Goal: Task Accomplishment & Management: Manage account settings

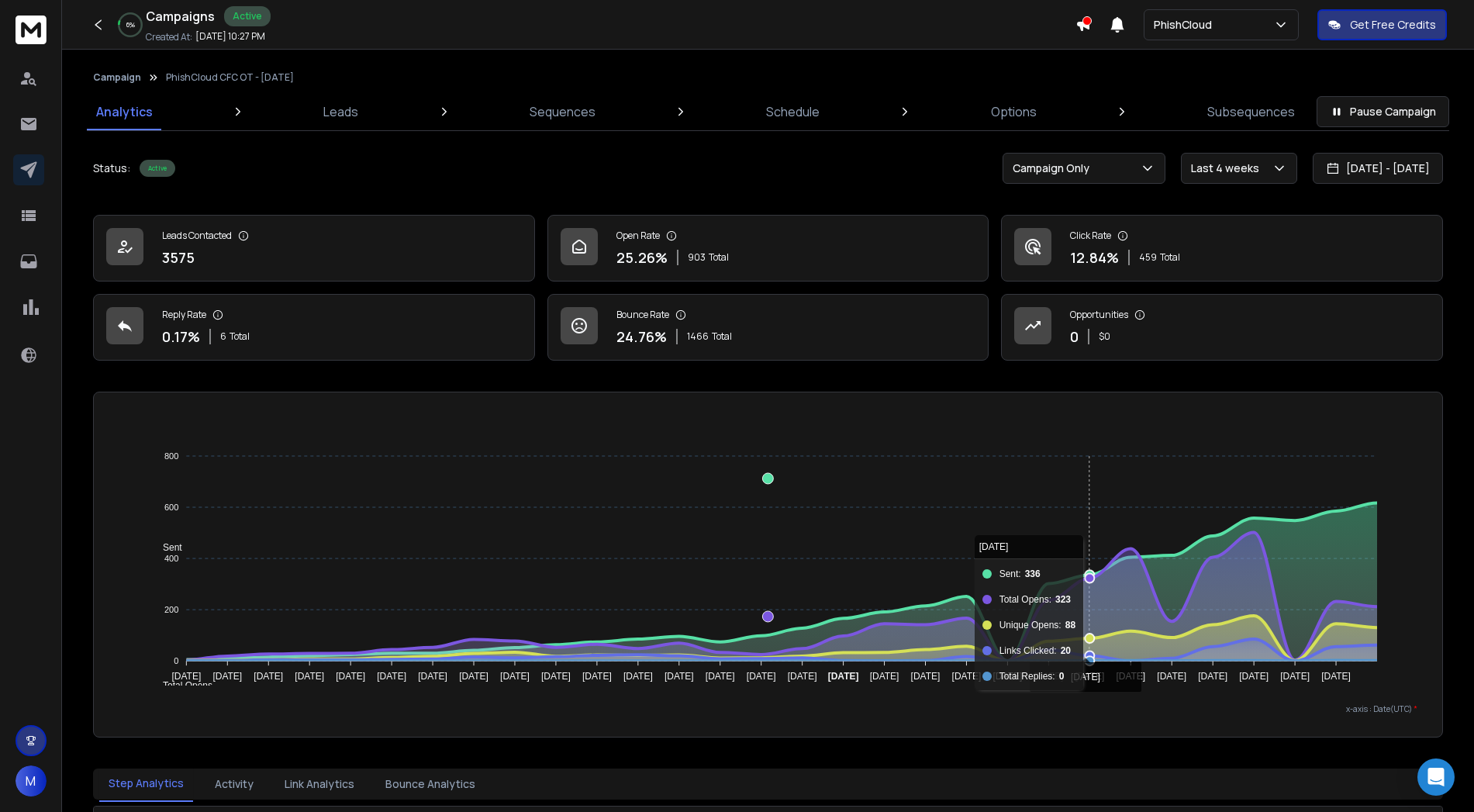
scroll to position [382, 0]
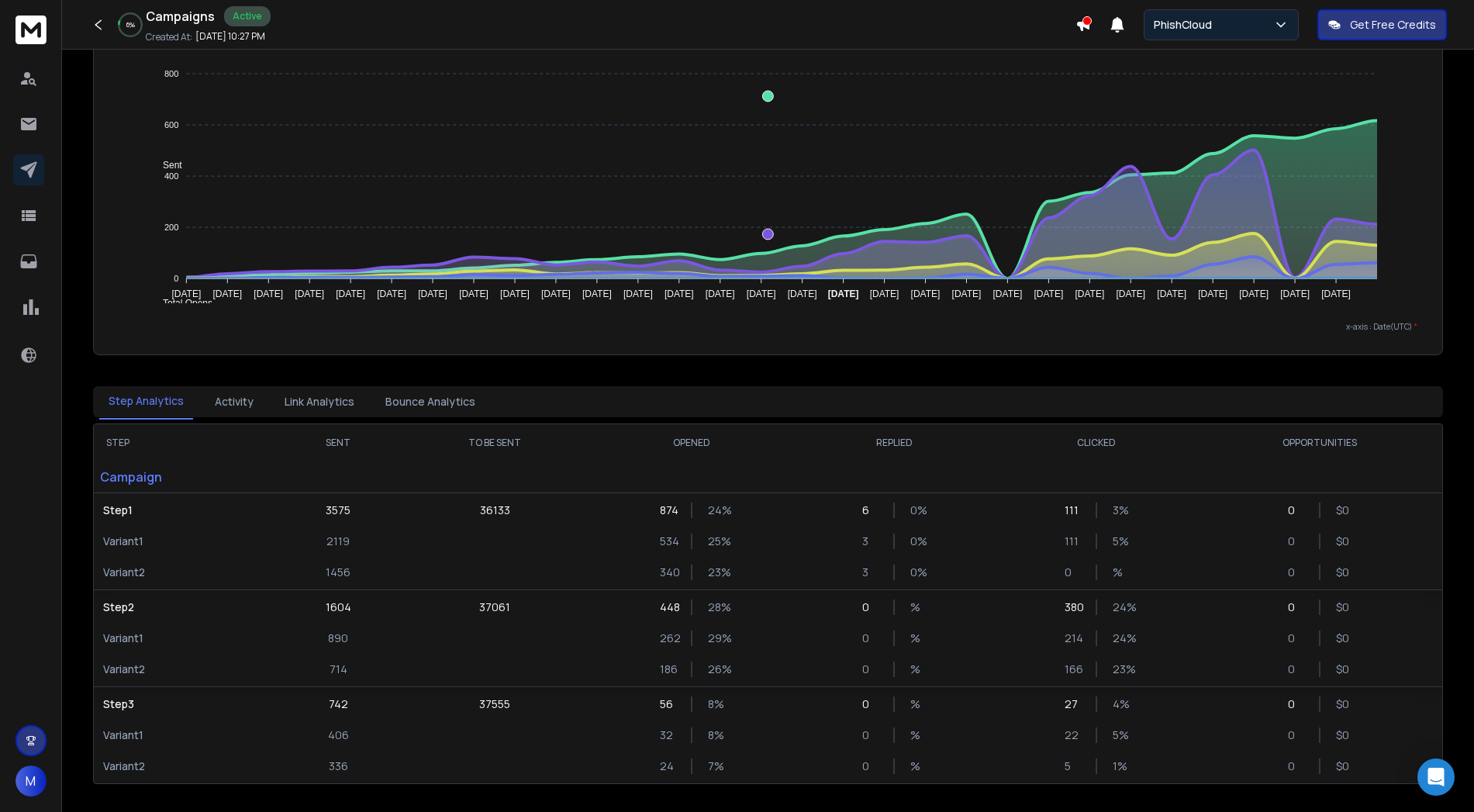
click at [1285, 27] on icon "button" at bounding box center [1281, 25] width 16 height 16
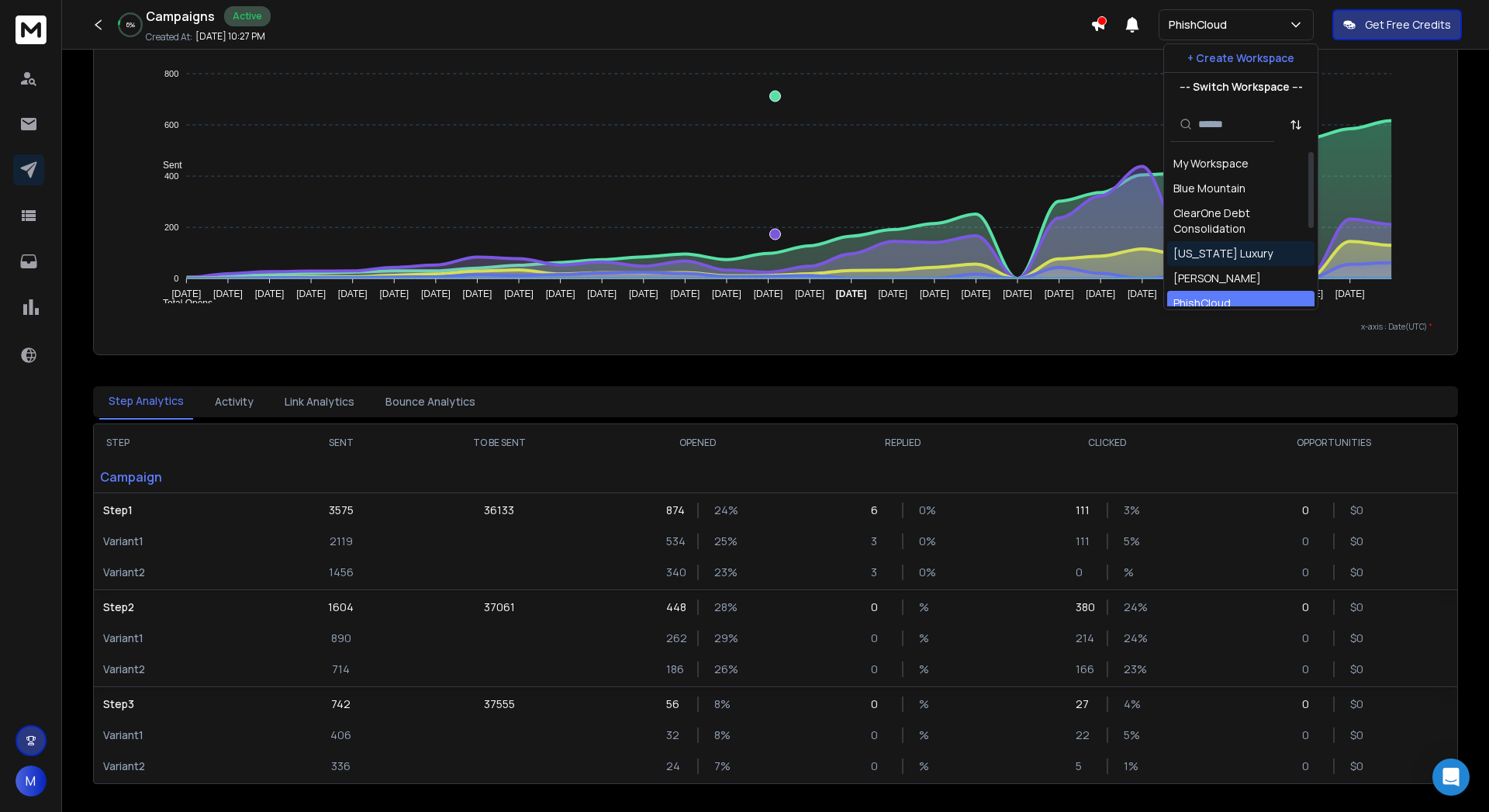
click at [1208, 254] on div "[US_STATE] Luxury" at bounding box center [1224, 253] width 99 height 16
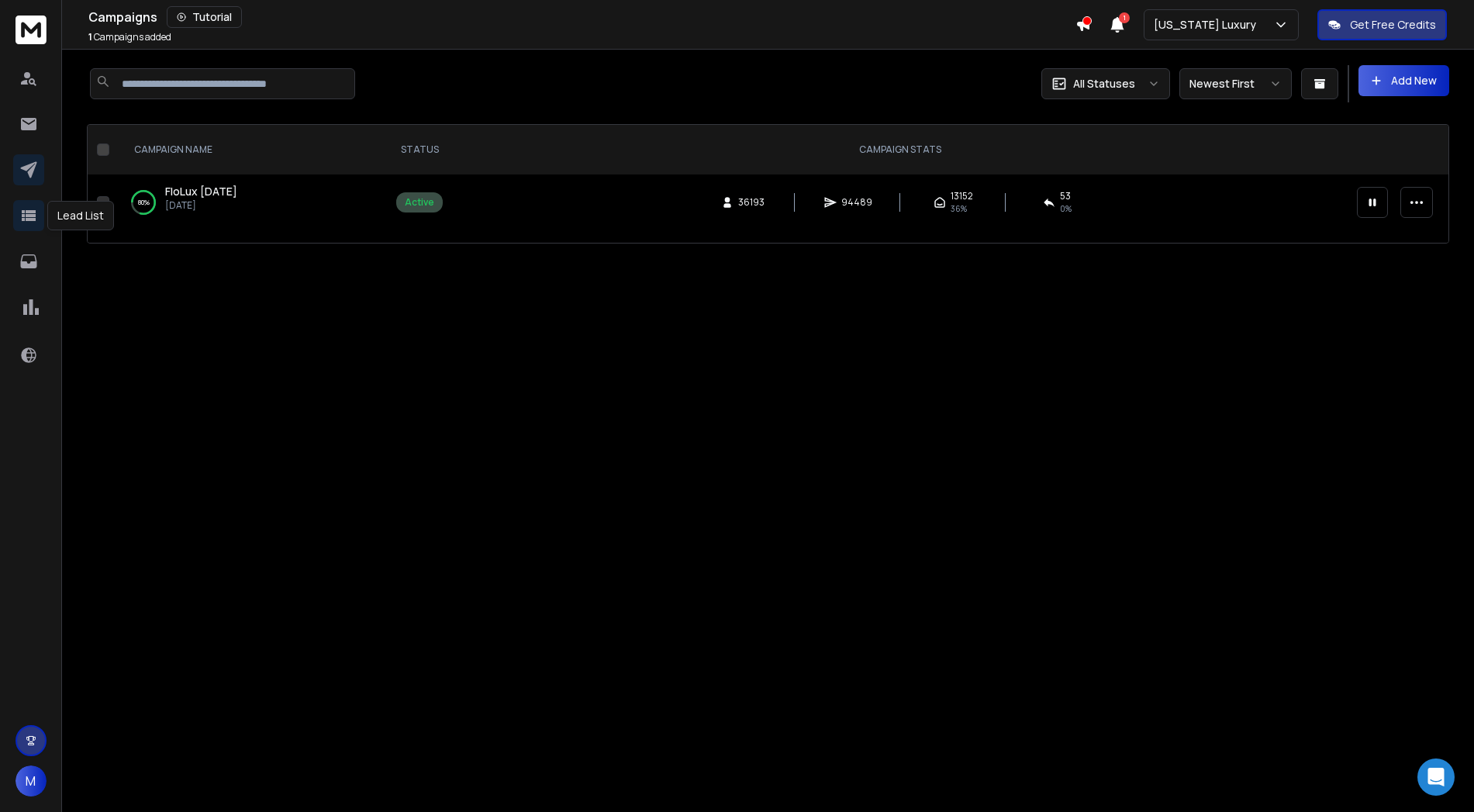
click at [30, 209] on icon at bounding box center [29, 215] width 18 height 18
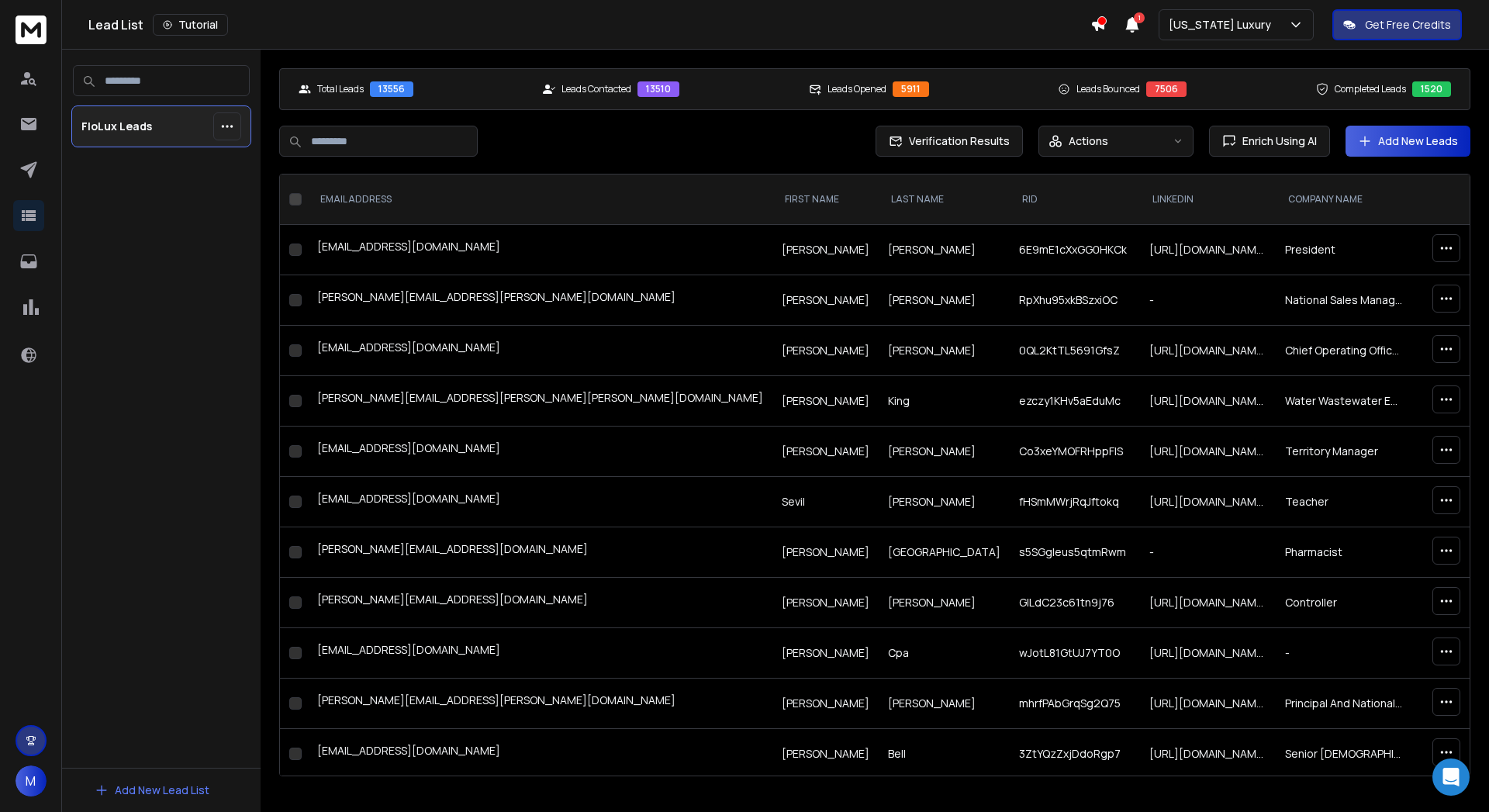
click at [549, 143] on div "Verification Results Actions Enrich Using AI Add New Leads" at bounding box center [875, 141] width 1192 height 31
click at [1388, 142] on link "Add New Leads" at bounding box center [1408, 141] width 100 height 16
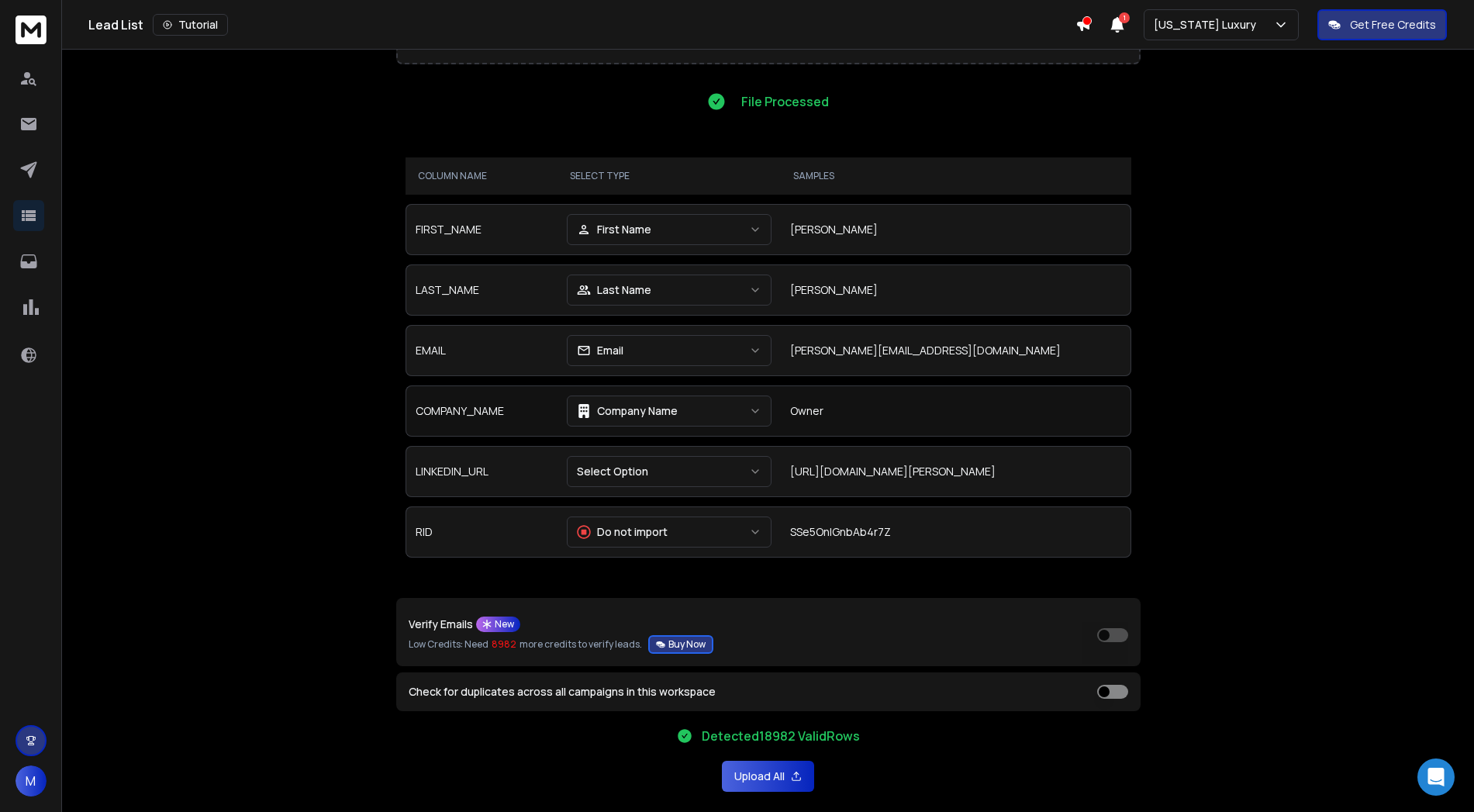
scroll to position [266, 0]
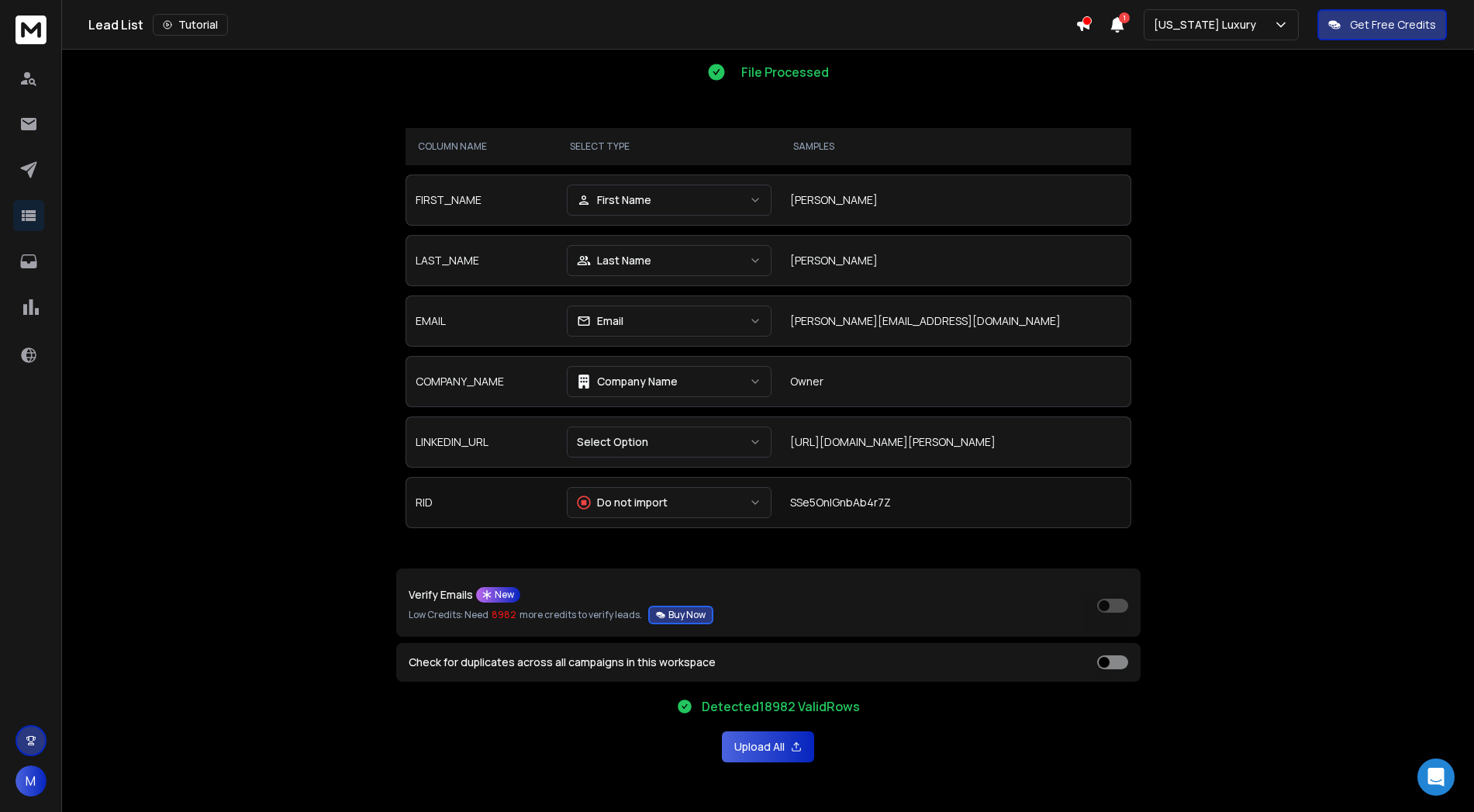
click at [758, 505] on icon "button" at bounding box center [755, 502] width 12 height 12
click at [760, 443] on icon "button" at bounding box center [756, 441] width 12 height 12
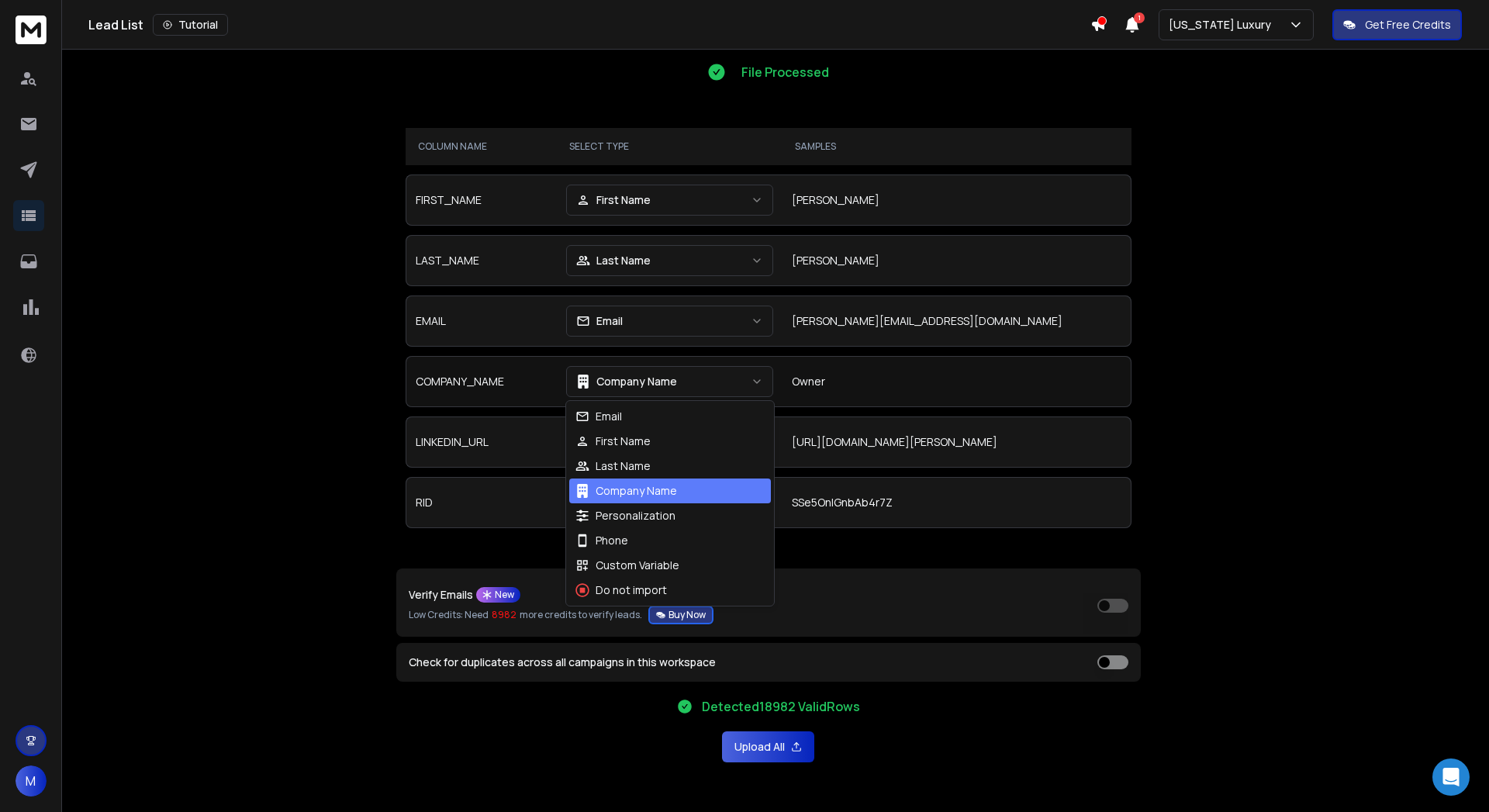
click at [760, 381] on icon "button" at bounding box center [757, 381] width 6 height 3
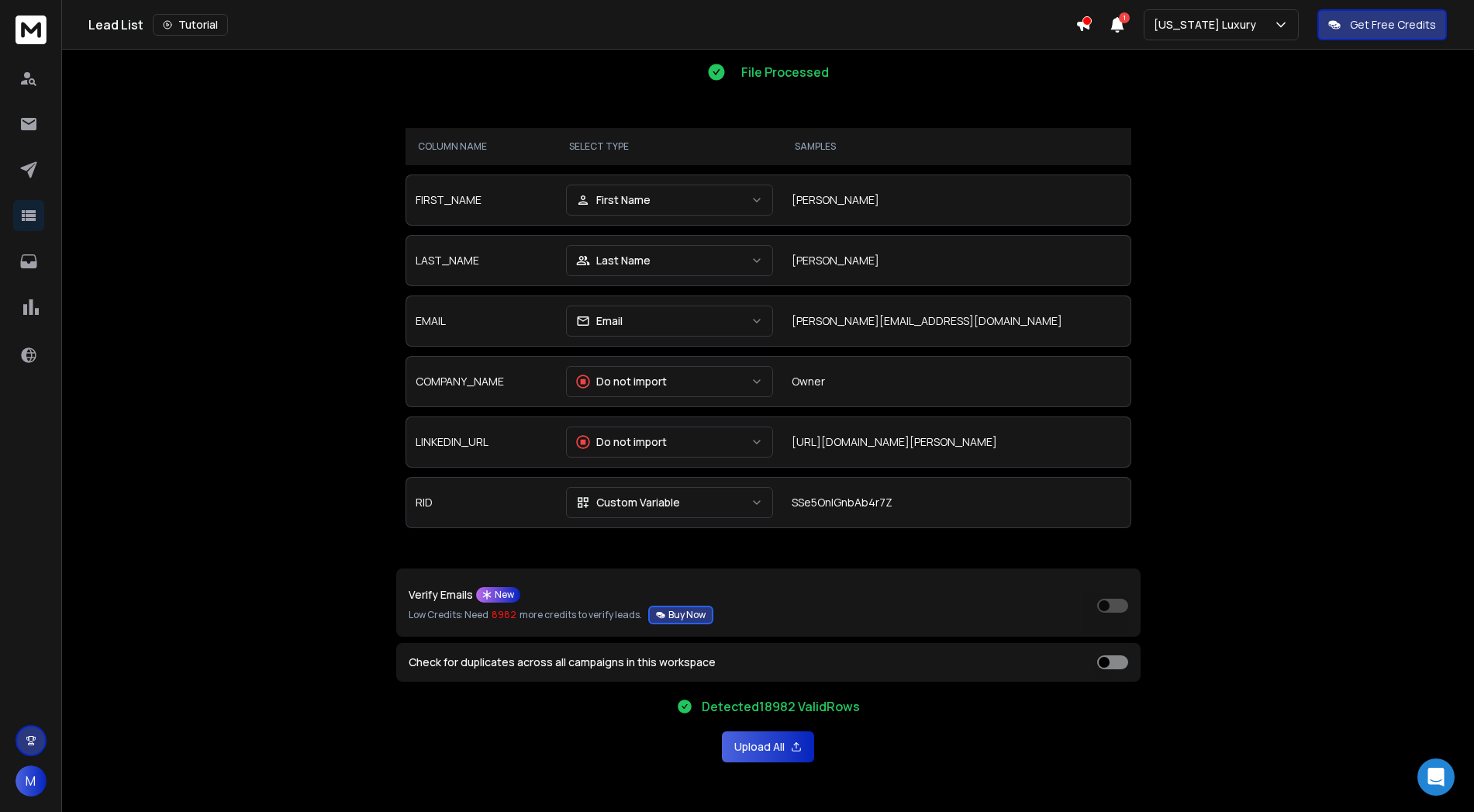
click at [1105, 660] on button "Check for duplicates across all campaigns in this workspace" at bounding box center [1113, 662] width 31 height 14
click at [752, 745] on button "Upload All" at bounding box center [768, 747] width 92 height 31
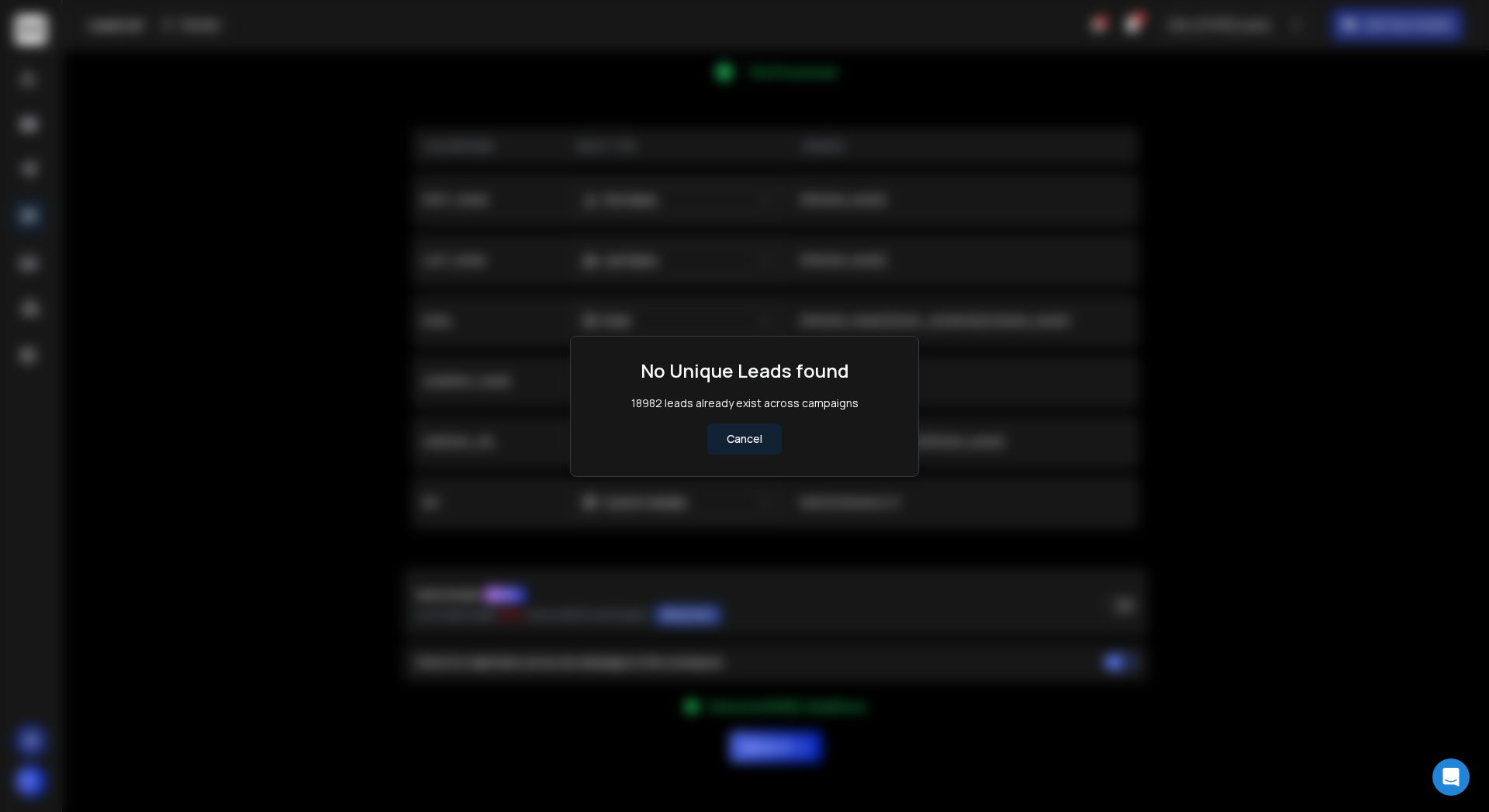
click at [753, 443] on button "Cancel" at bounding box center [744, 439] width 75 height 31
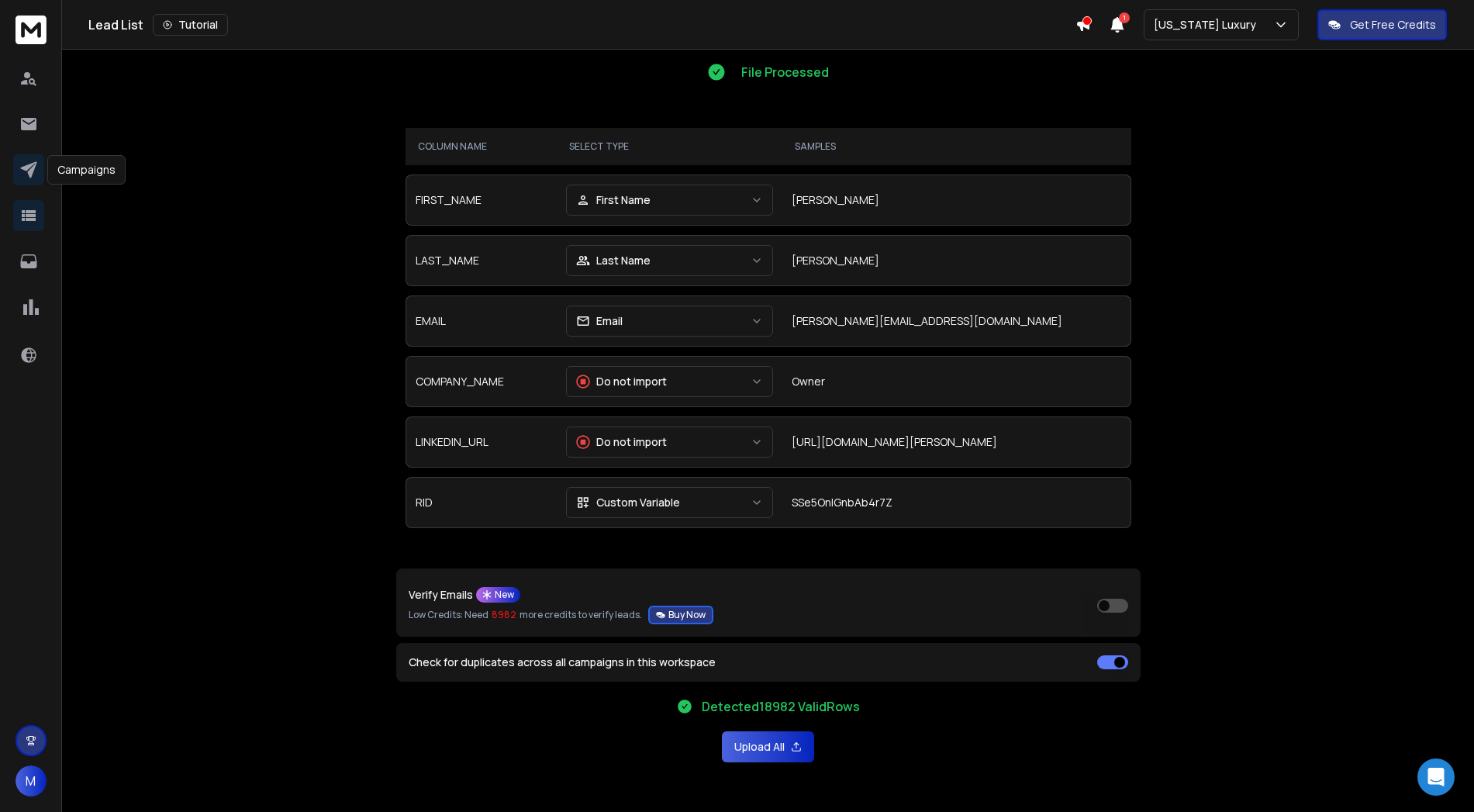
click at [19, 174] on icon at bounding box center [29, 169] width 18 height 18
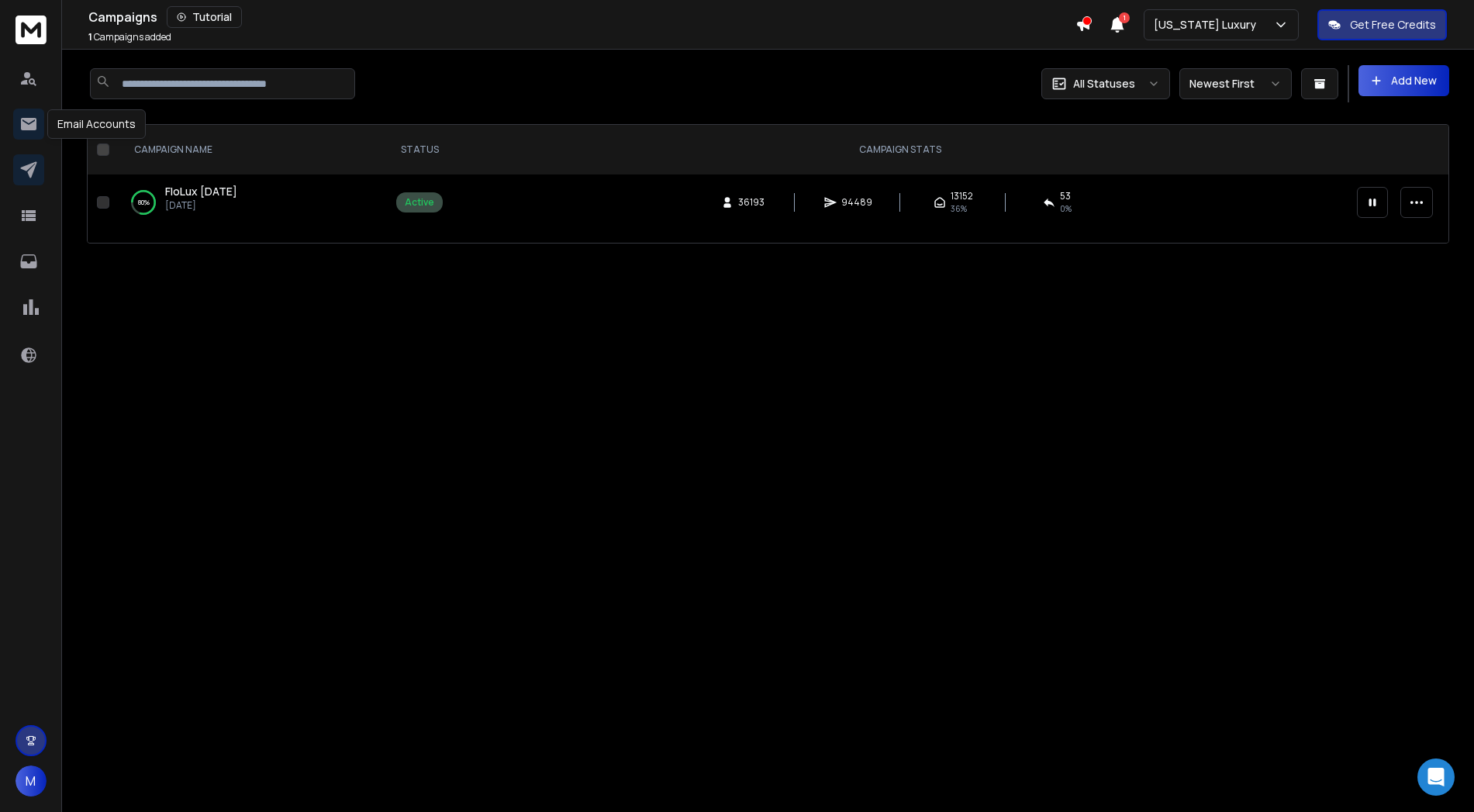
click at [31, 126] on icon at bounding box center [29, 123] width 16 height 12
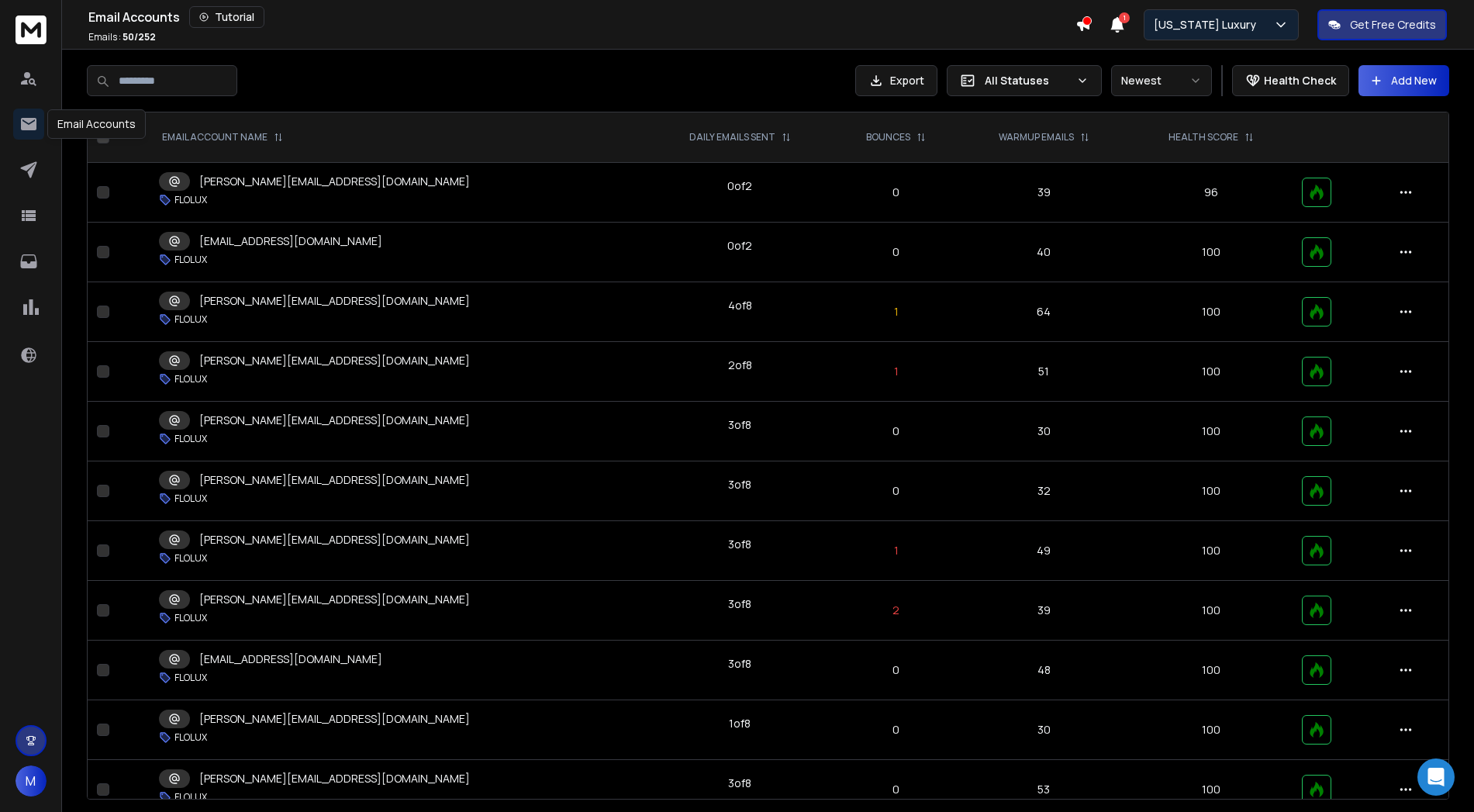
click at [1275, 29] on div "[US_STATE] Luxury" at bounding box center [1221, 25] width 135 height 16
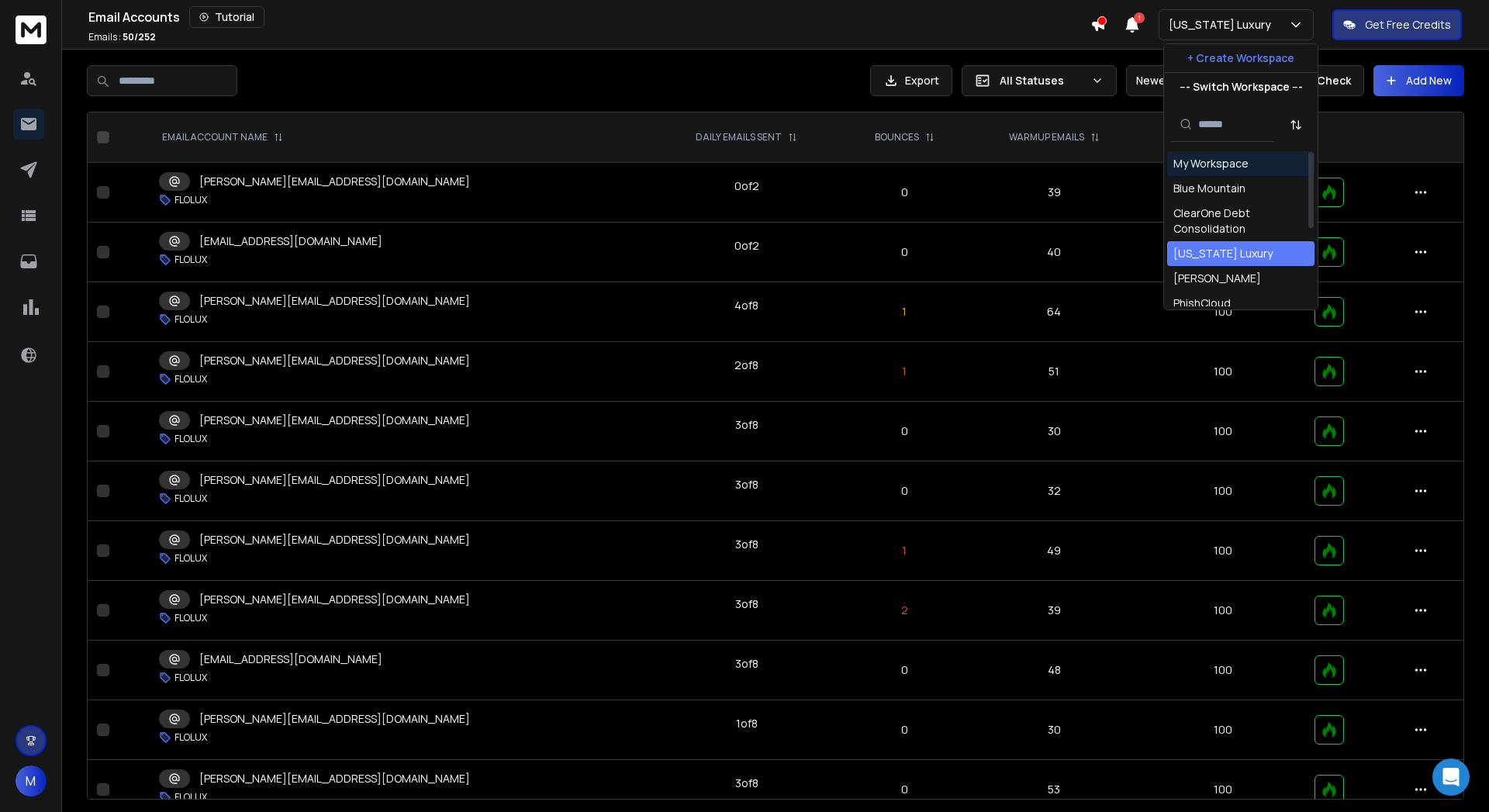
click at [1222, 160] on div "My Workspace" at bounding box center [1212, 163] width 76 height 16
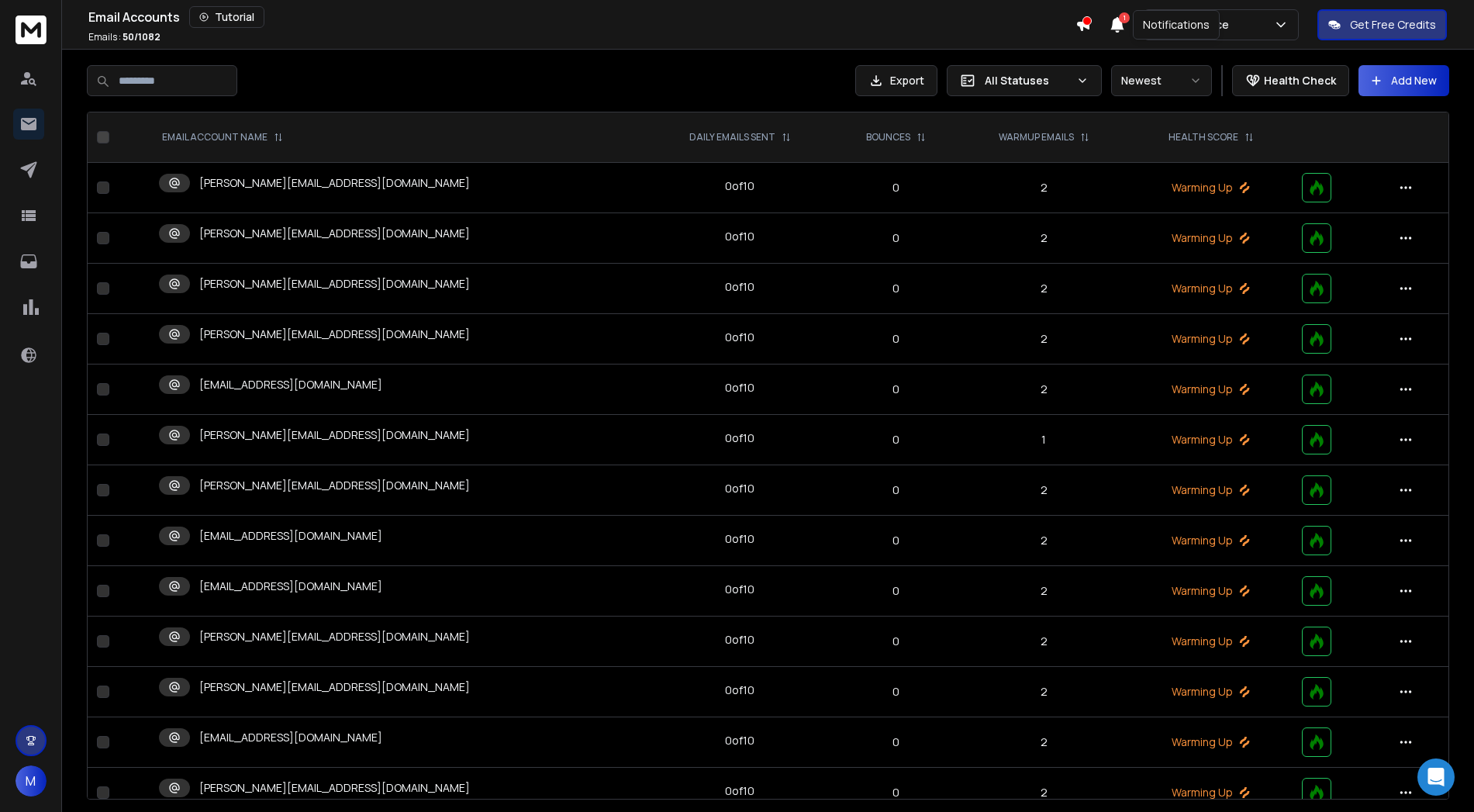
click at [1122, 23] on icon at bounding box center [1117, 24] width 14 height 16
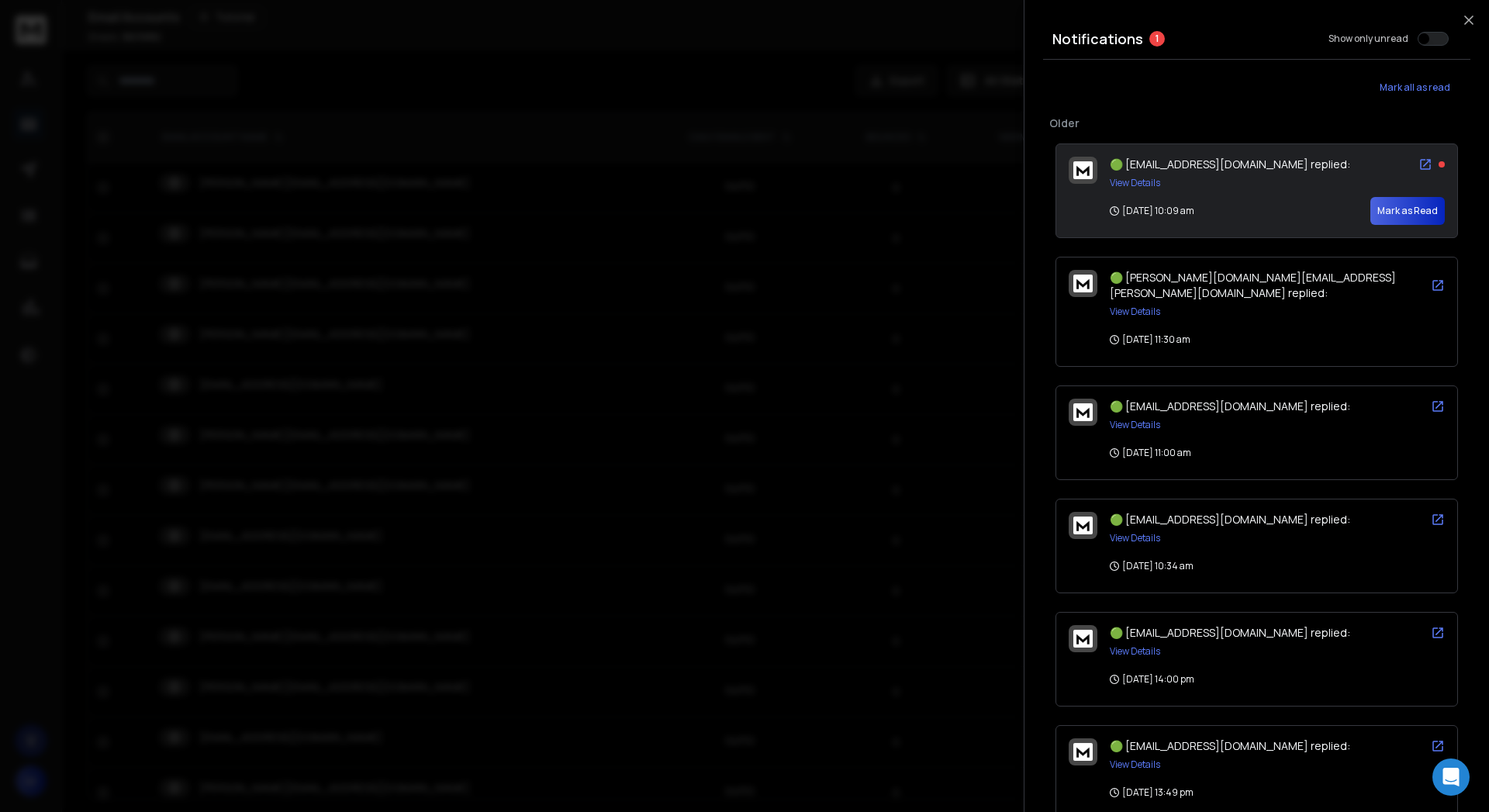
click at [1216, 168] on span "🟢 [EMAIL_ADDRESS][DOMAIN_NAME] replied:" at bounding box center [1229, 164] width 240 height 15
click at [1143, 188] on div "View Details" at bounding box center [1134, 182] width 51 height 12
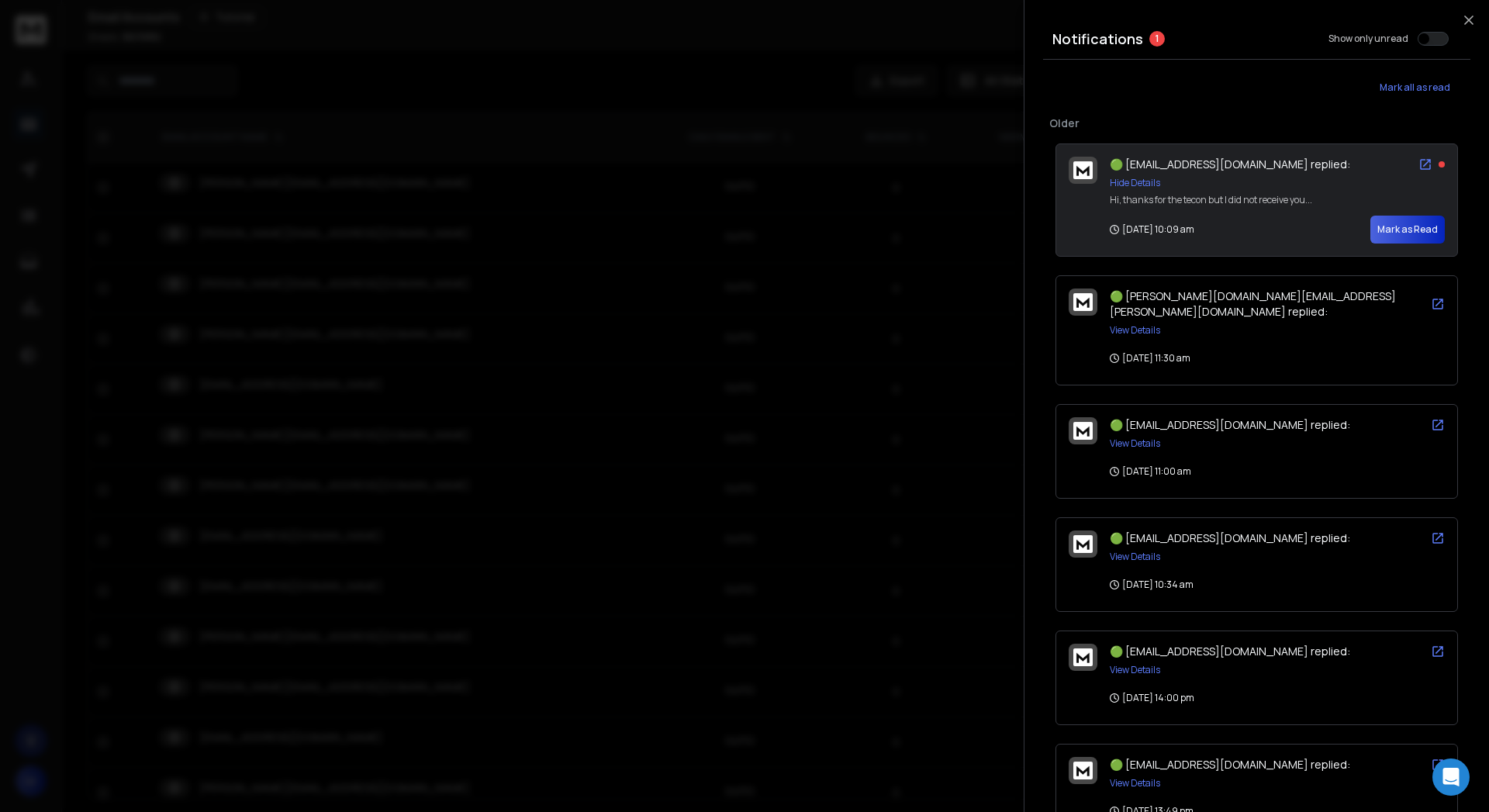
click at [1402, 230] on button "Mark as Read" at bounding box center [1407, 229] width 75 height 28
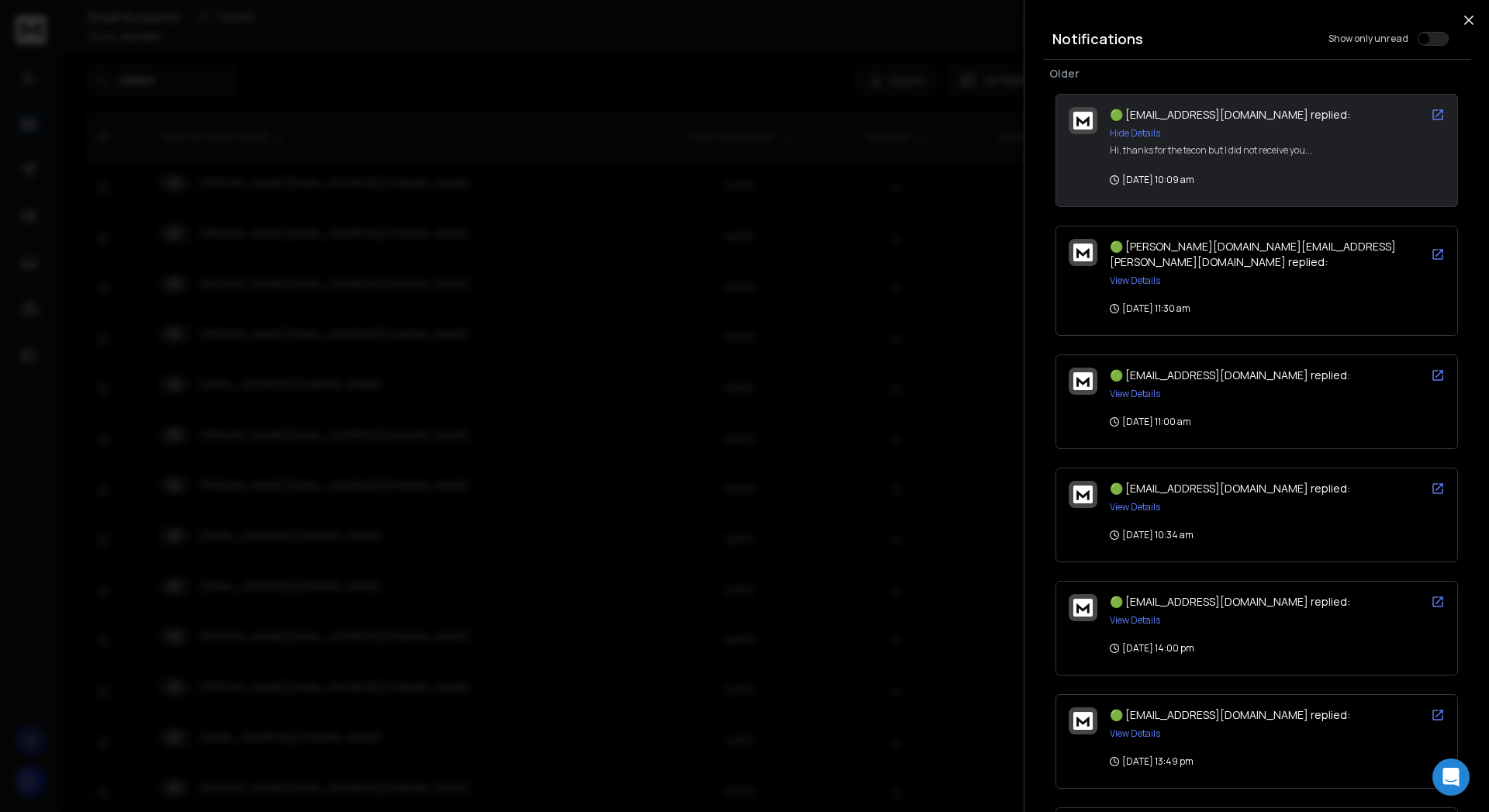
click at [1464, 22] on icon "button" at bounding box center [1469, 19] width 16 height 16
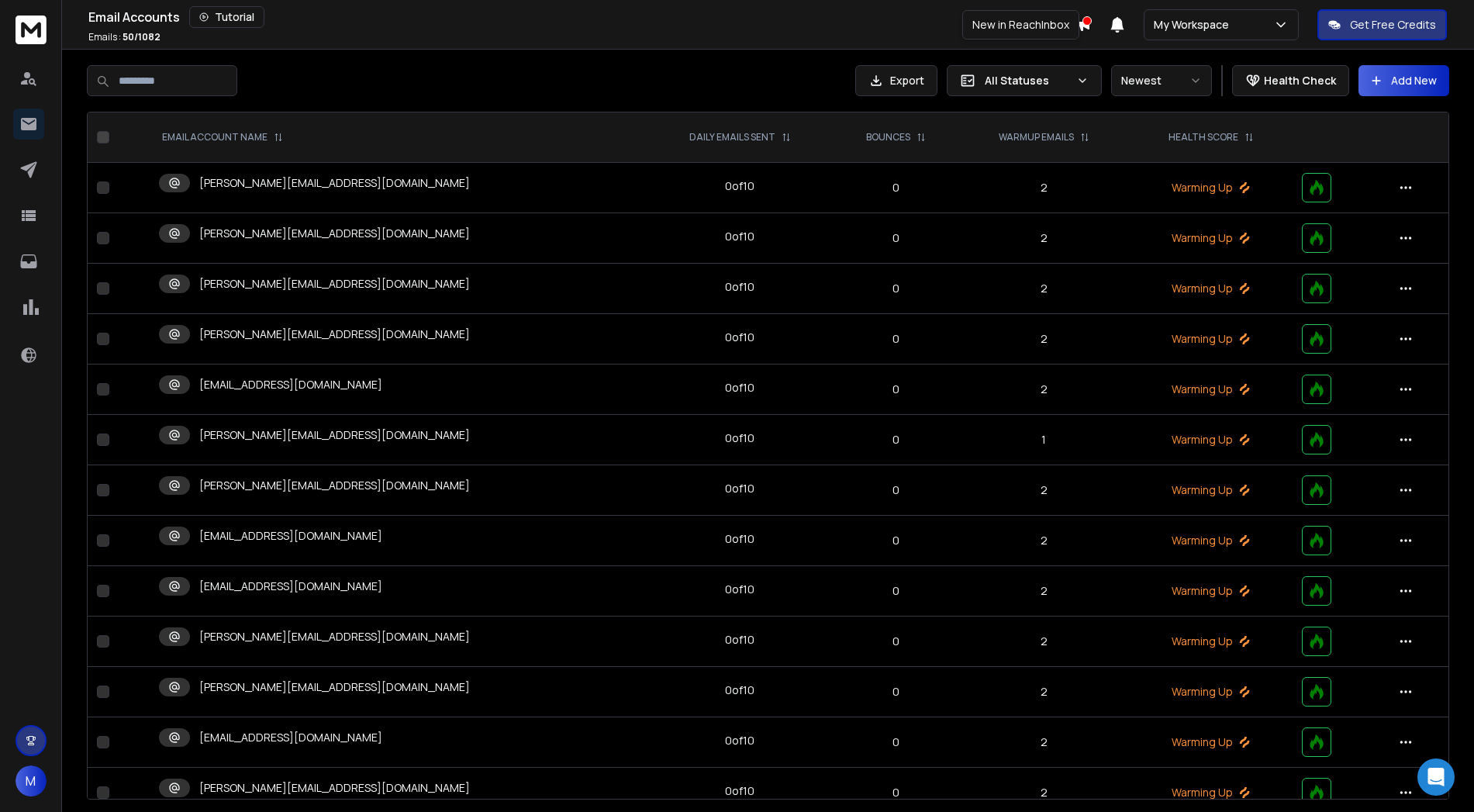
click at [1090, 27] on icon at bounding box center [1083, 25] width 16 height 16
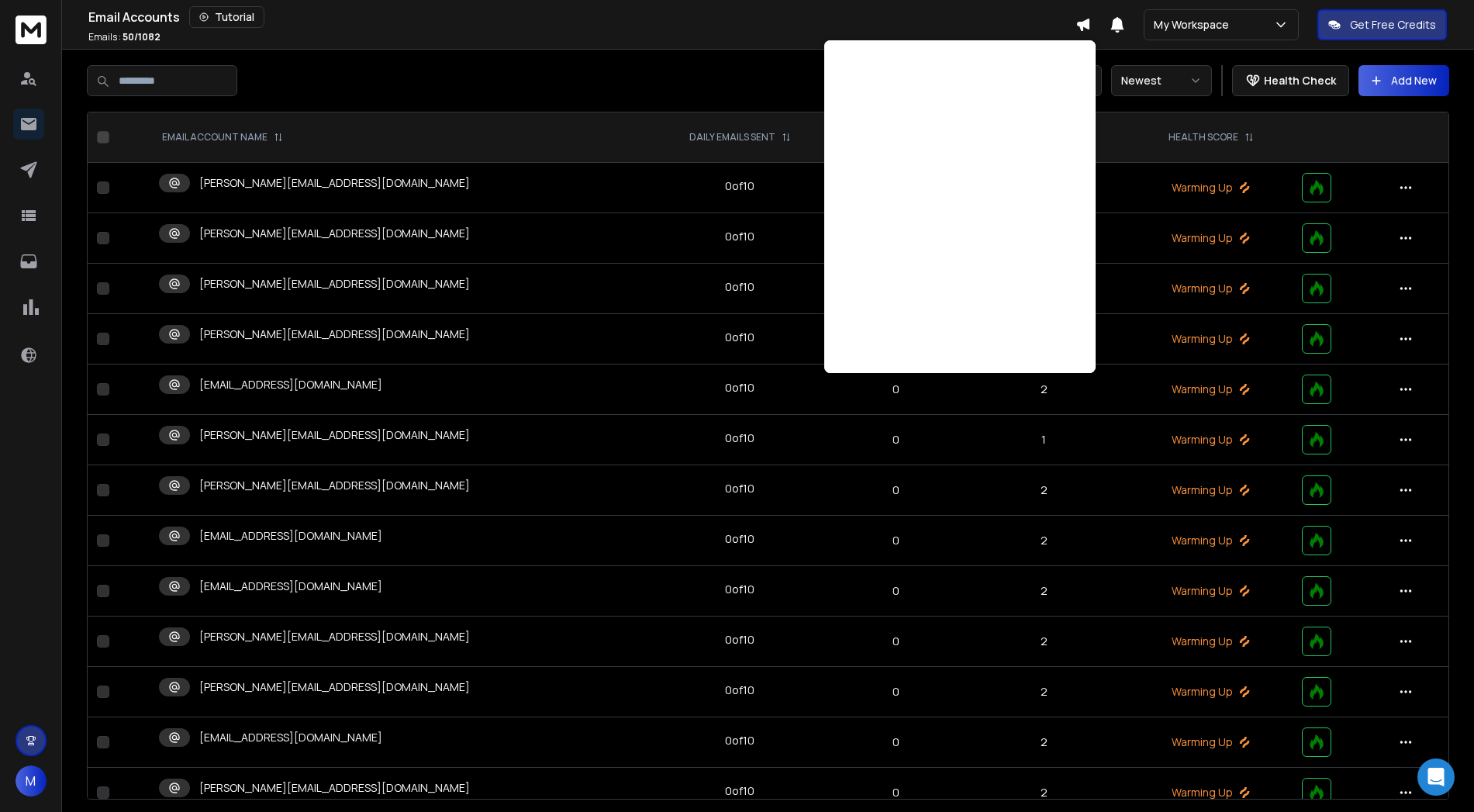
click at [719, 34] on div "Emails : 50 / 1082" at bounding box center [582, 37] width 987 height 12
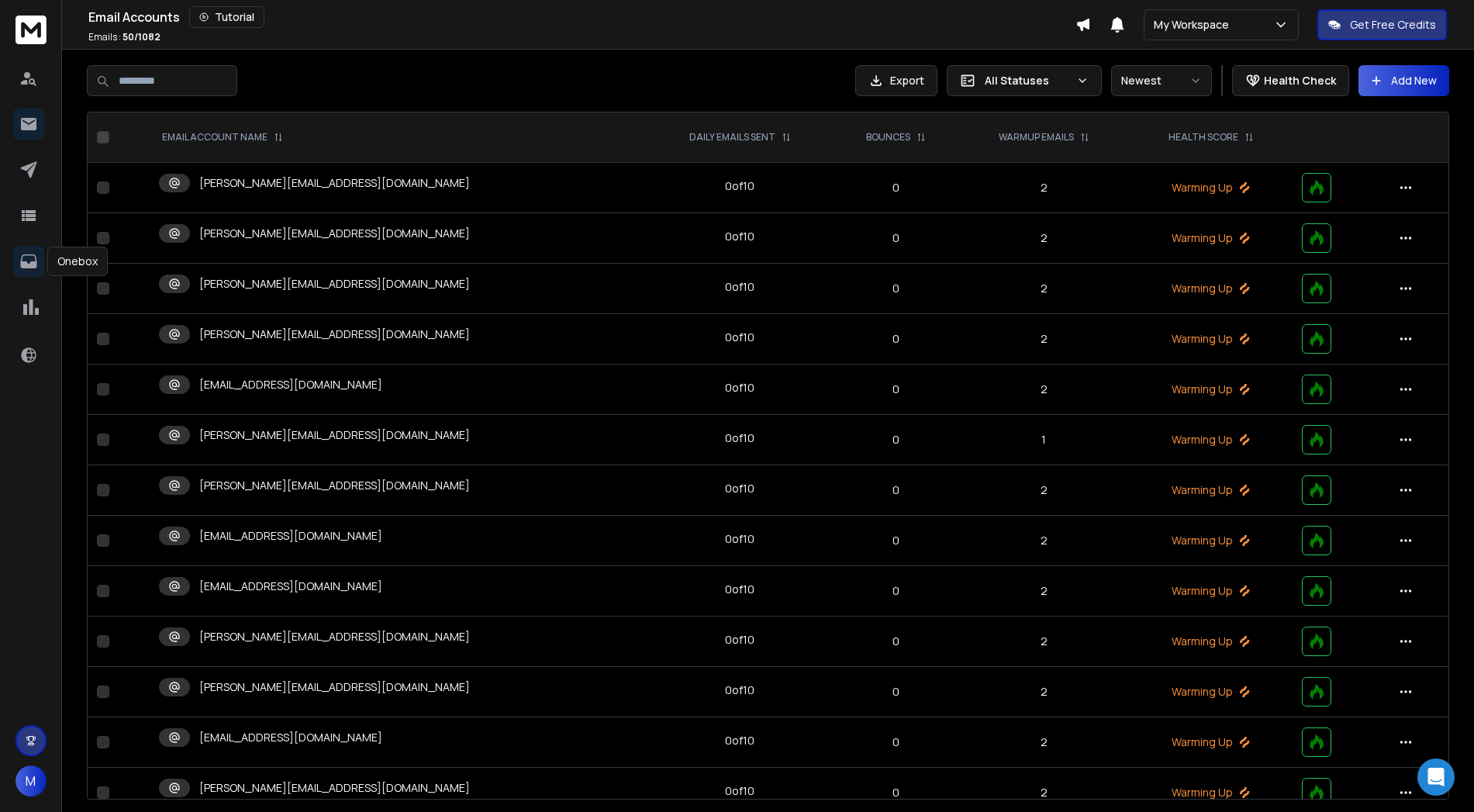
click at [27, 263] on icon at bounding box center [29, 261] width 17 height 14
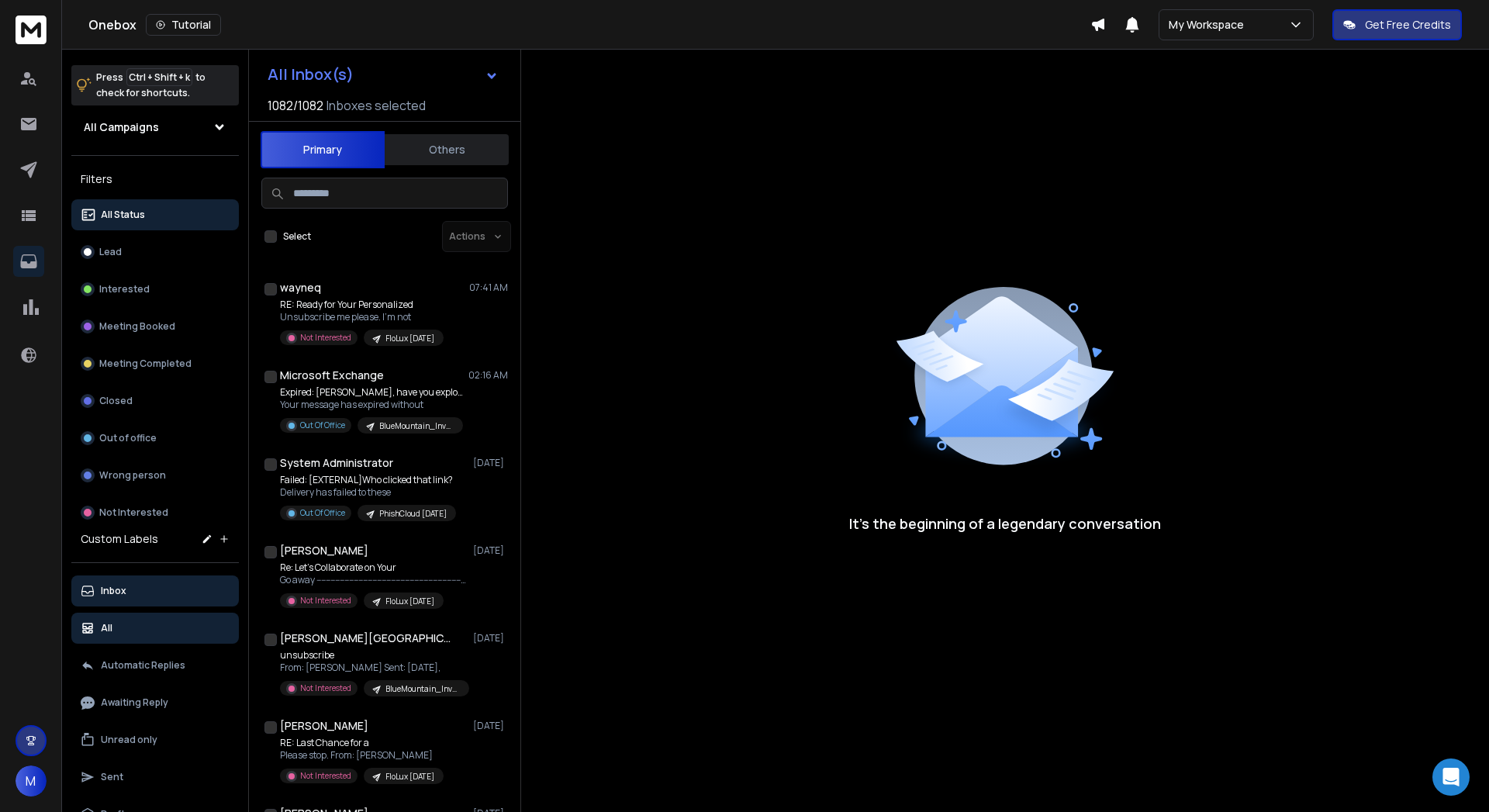
click at [111, 632] on p "All" at bounding box center [107, 628] width 12 height 12
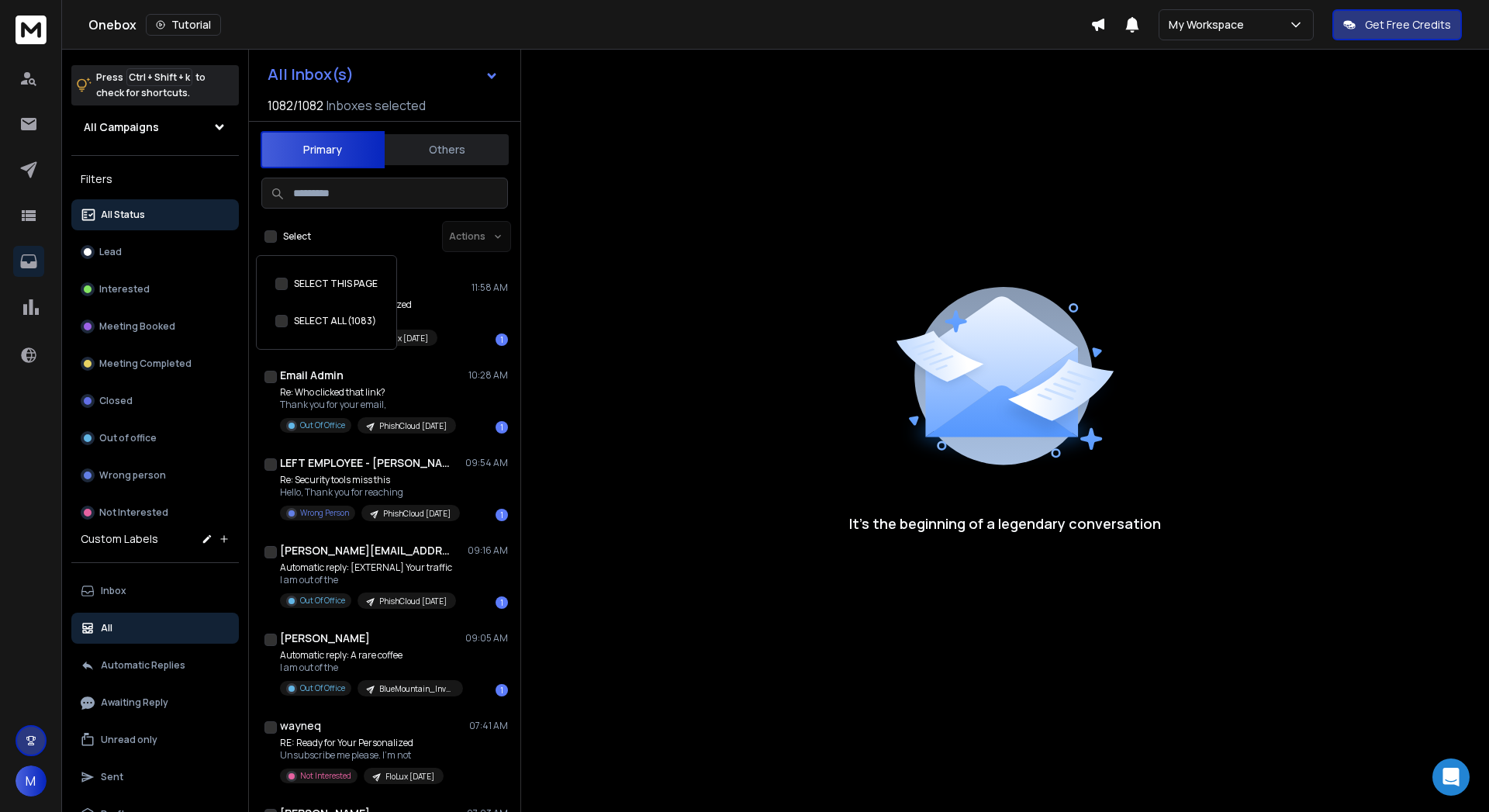
click at [273, 238] on button "SELECT THIS PAGE" at bounding box center [270, 236] width 12 height 12
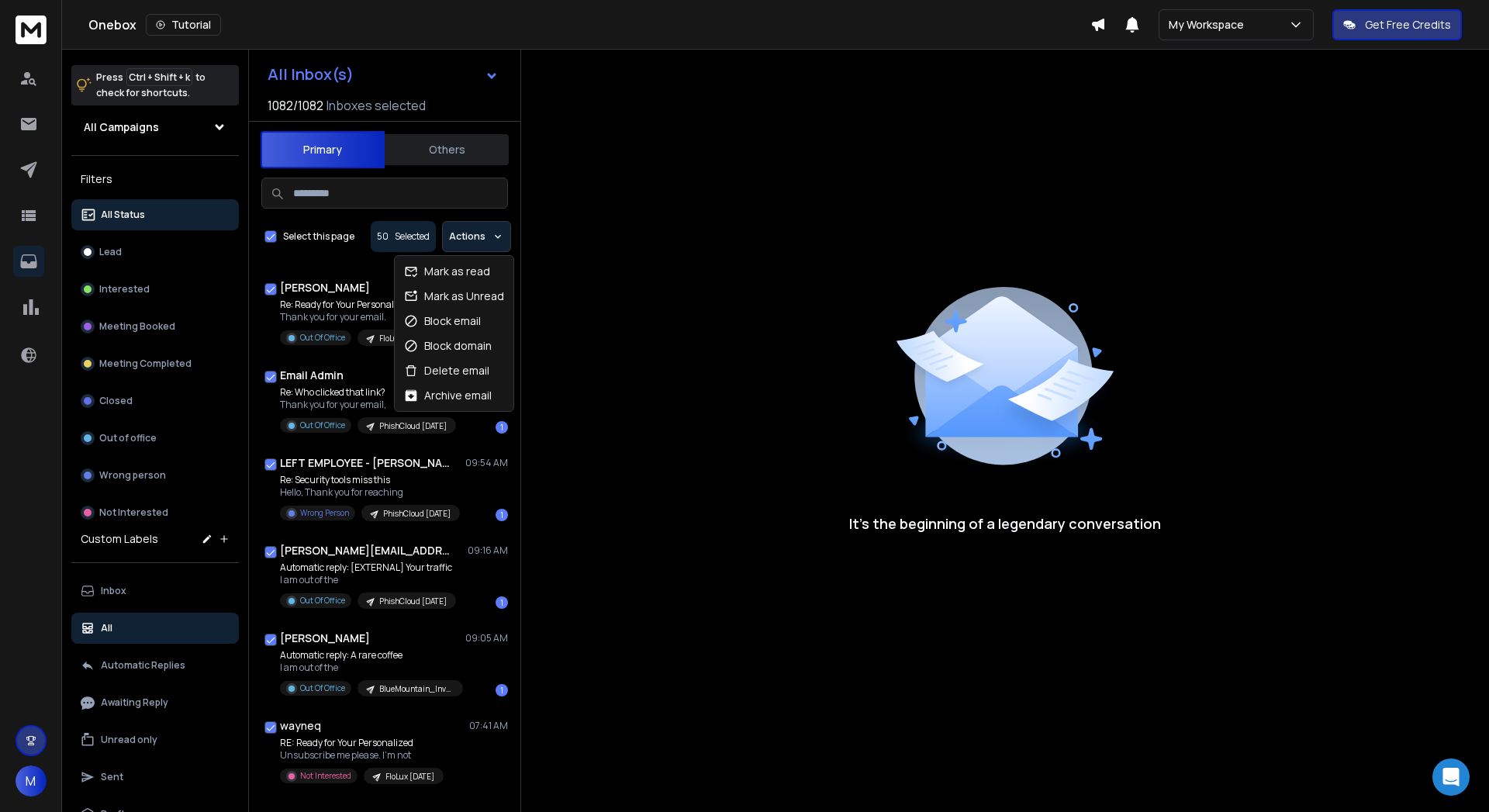
click at [493, 238] on icon "button" at bounding box center [497, 236] width 12 height 12
click at [475, 270] on div "Mark as read" at bounding box center [448, 271] width 87 height 16
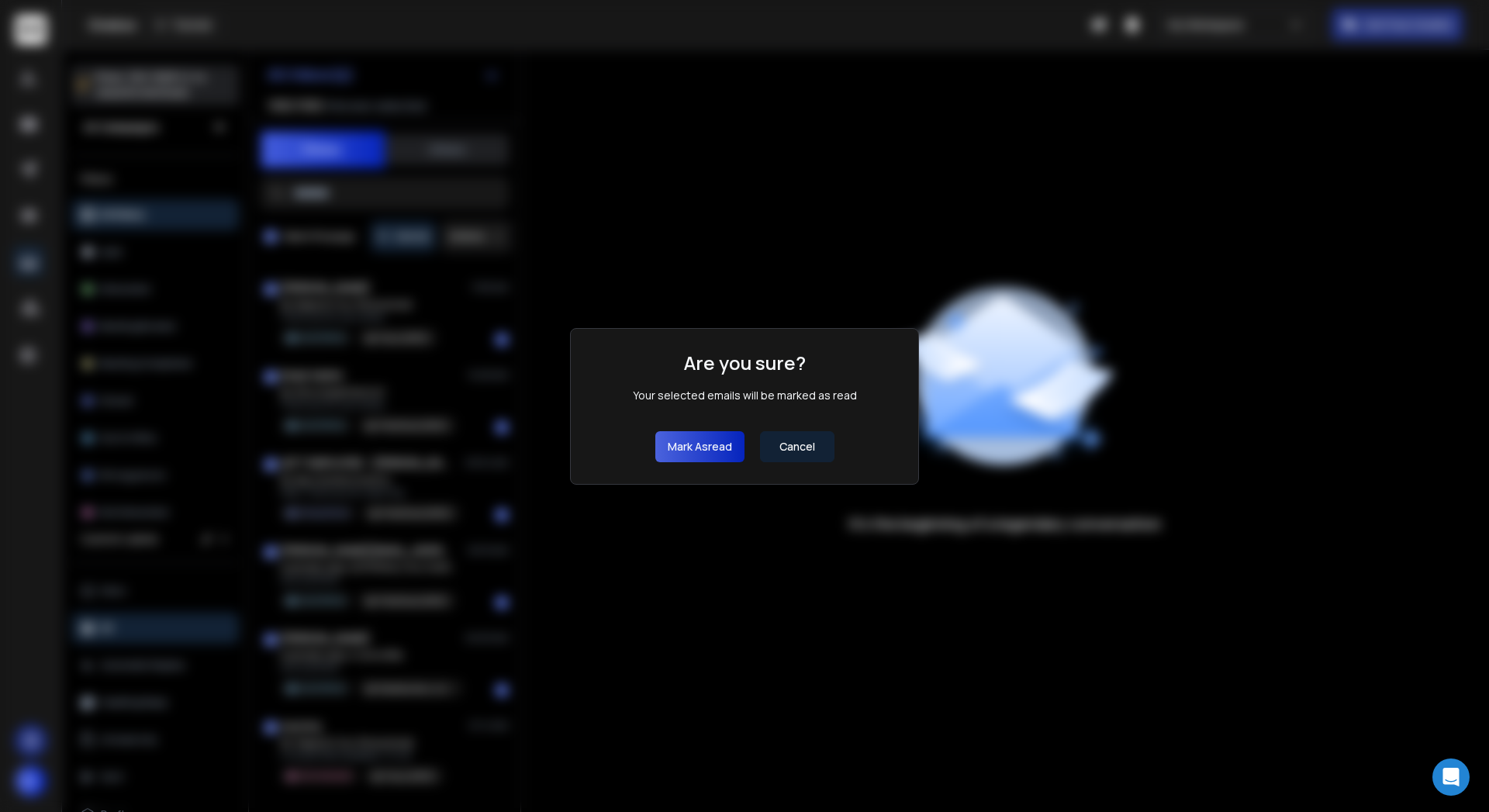
click at [682, 448] on p "Mark as read" at bounding box center [700, 447] width 64 height 16
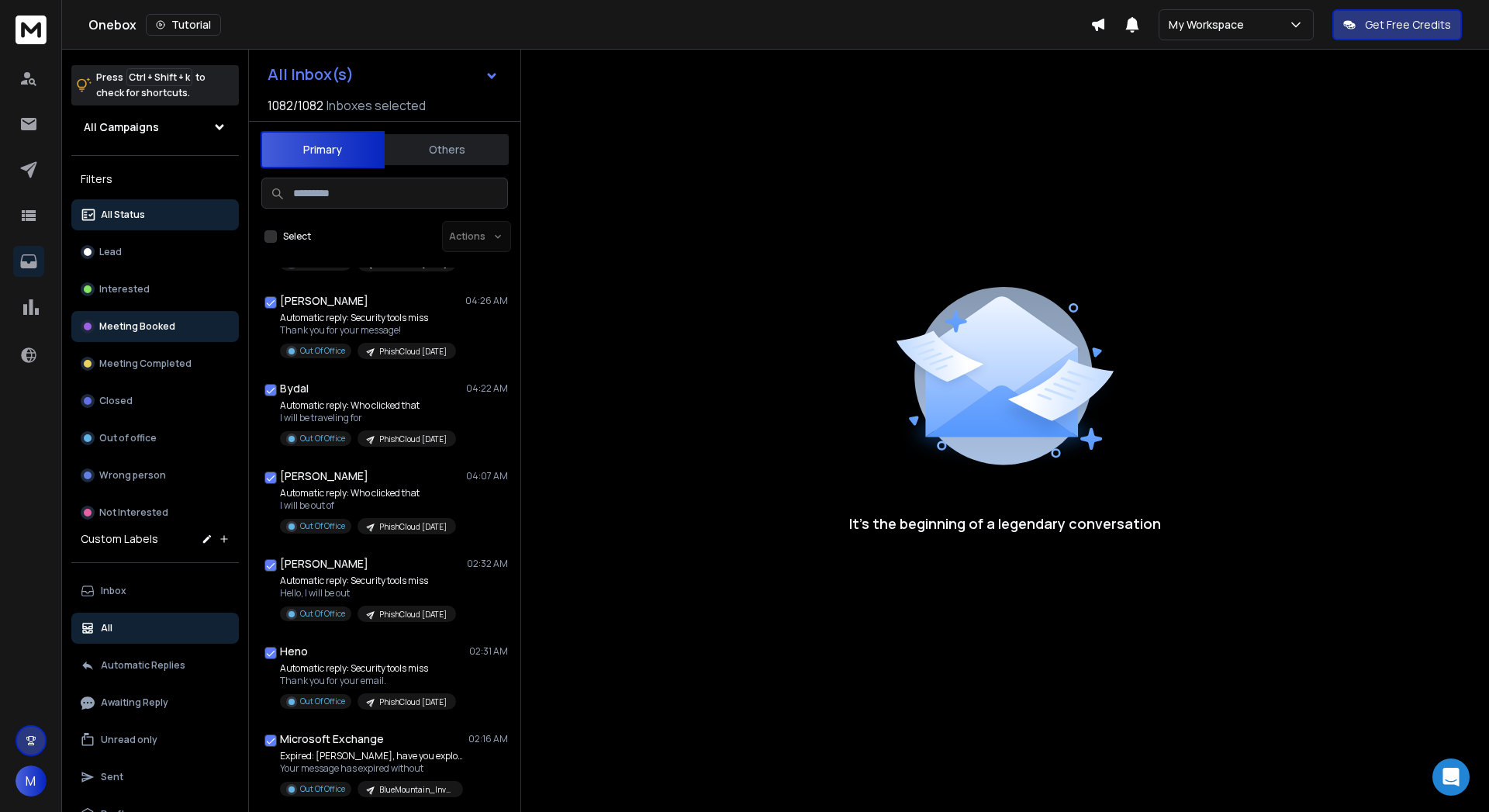
scroll to position [1260, 0]
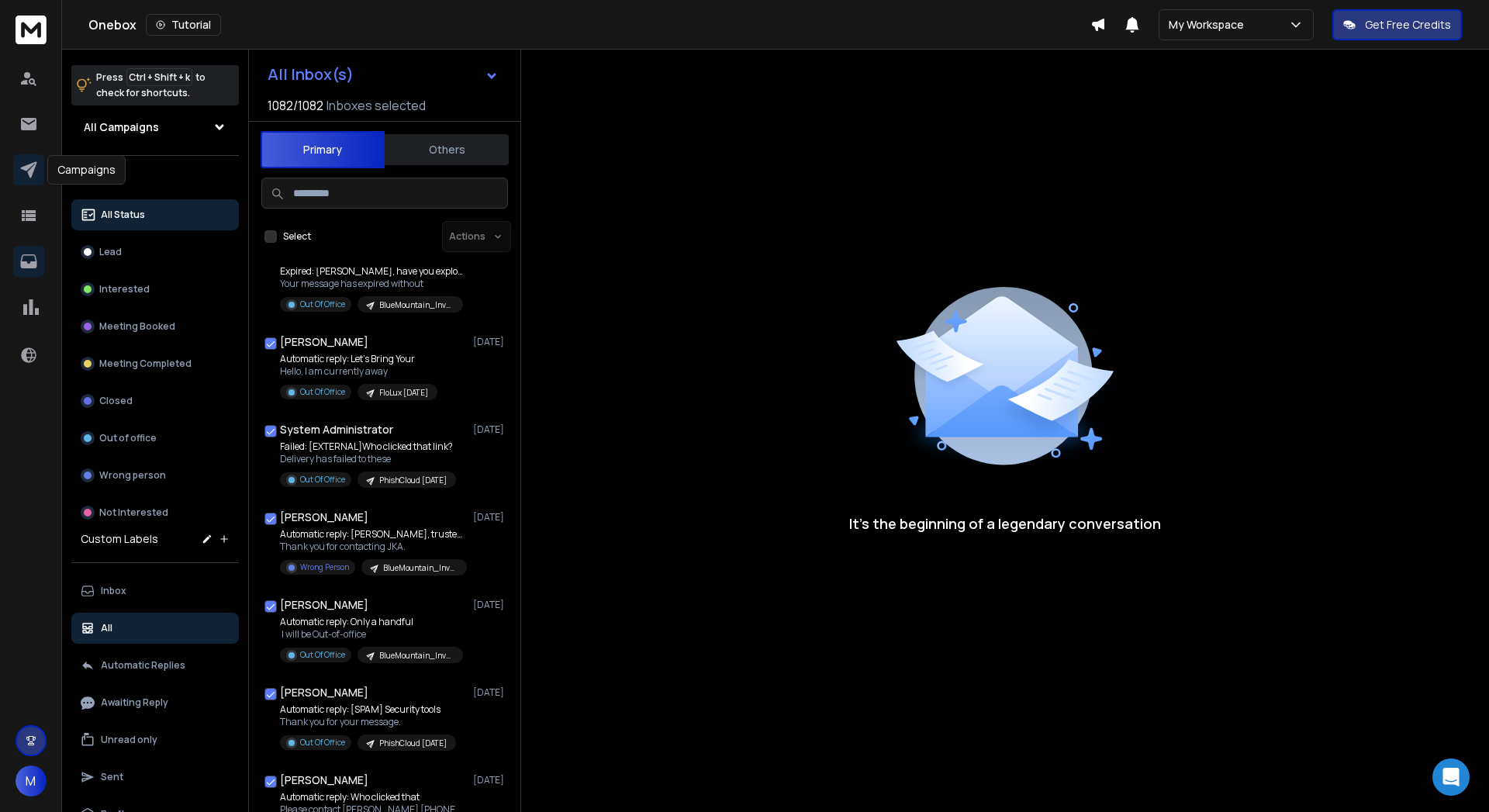
click at [27, 169] on icon at bounding box center [29, 169] width 18 height 18
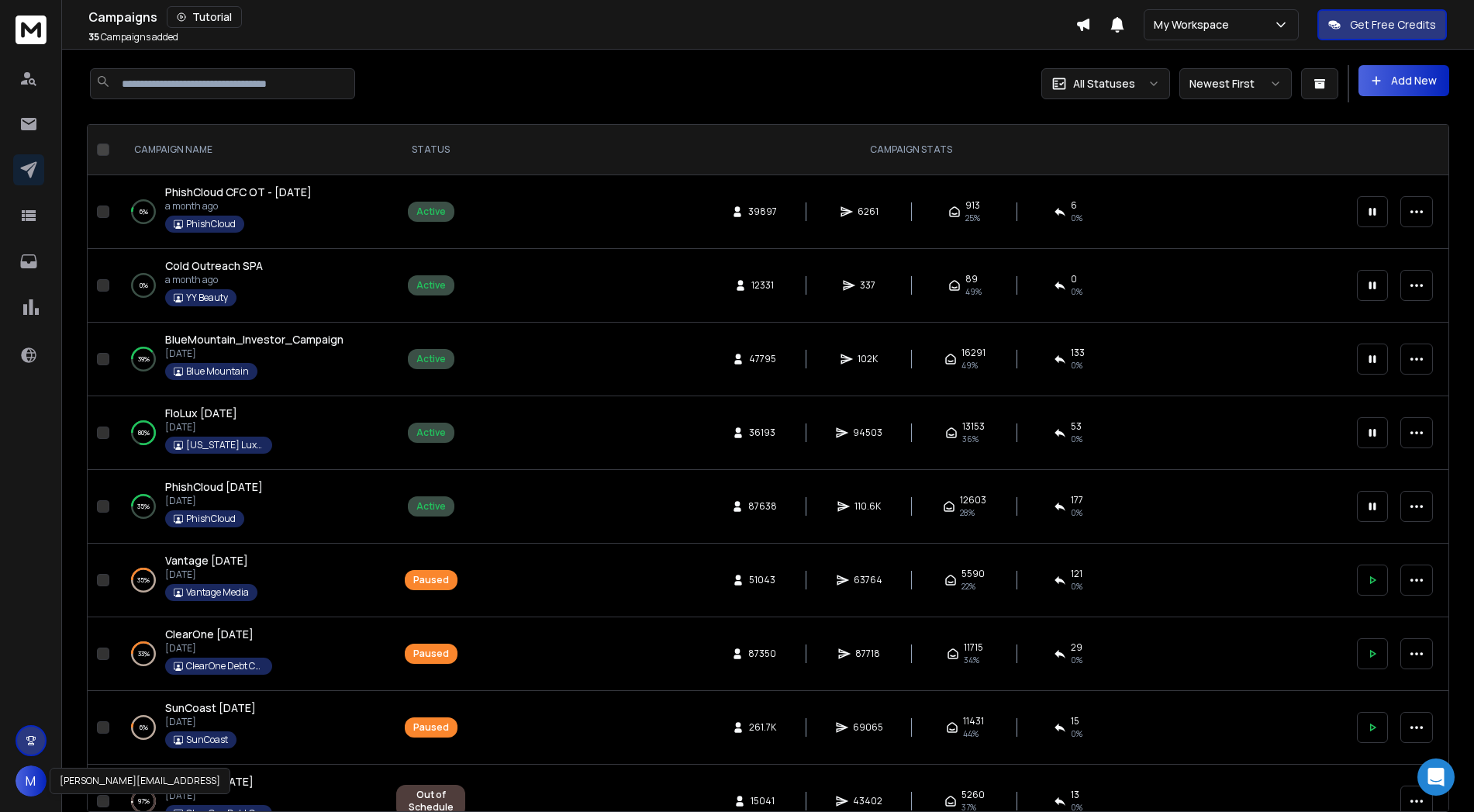
click at [41, 779] on span "M" at bounding box center [31, 781] width 31 height 31
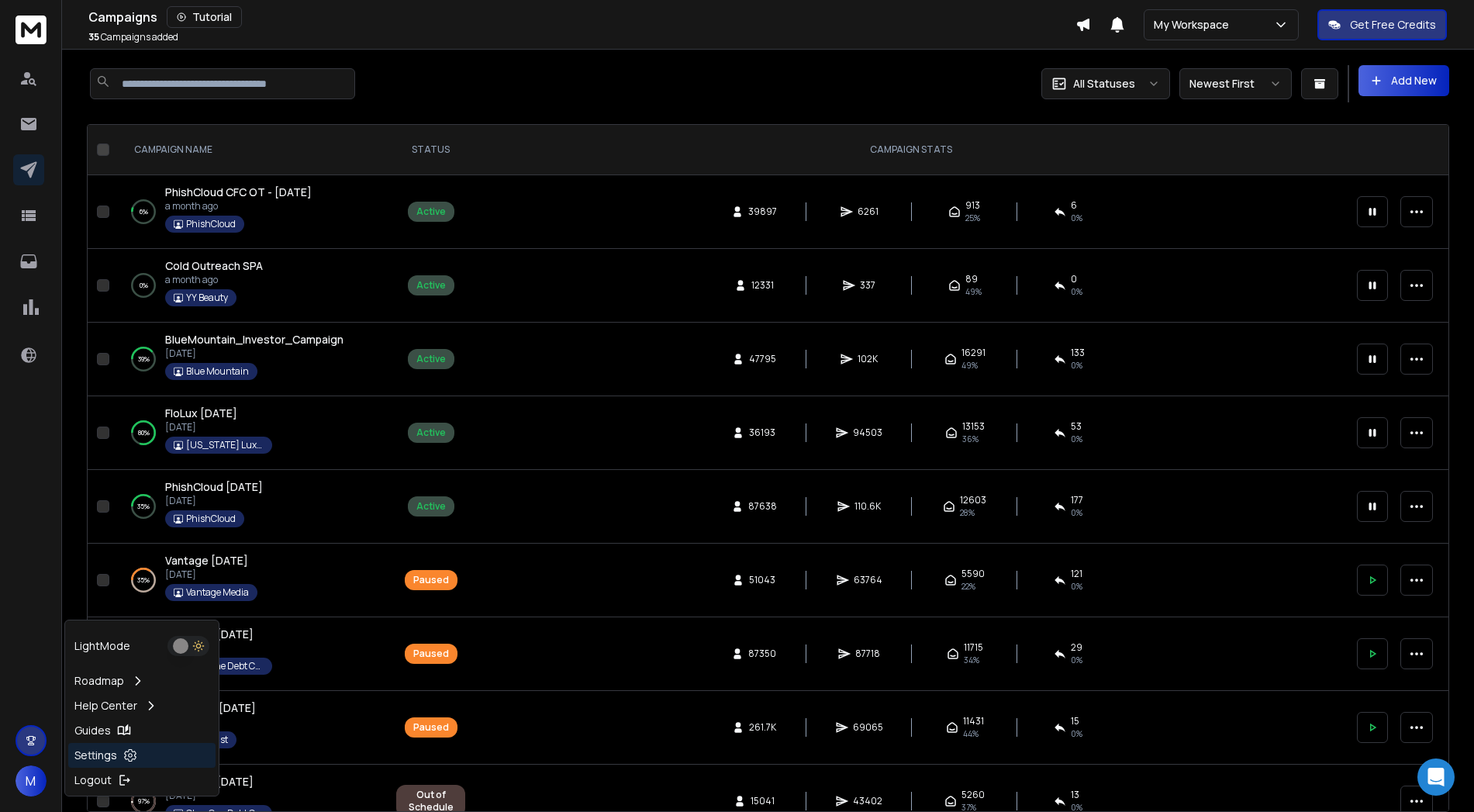
click at [106, 748] on p "Settings" at bounding box center [96, 755] width 42 height 16
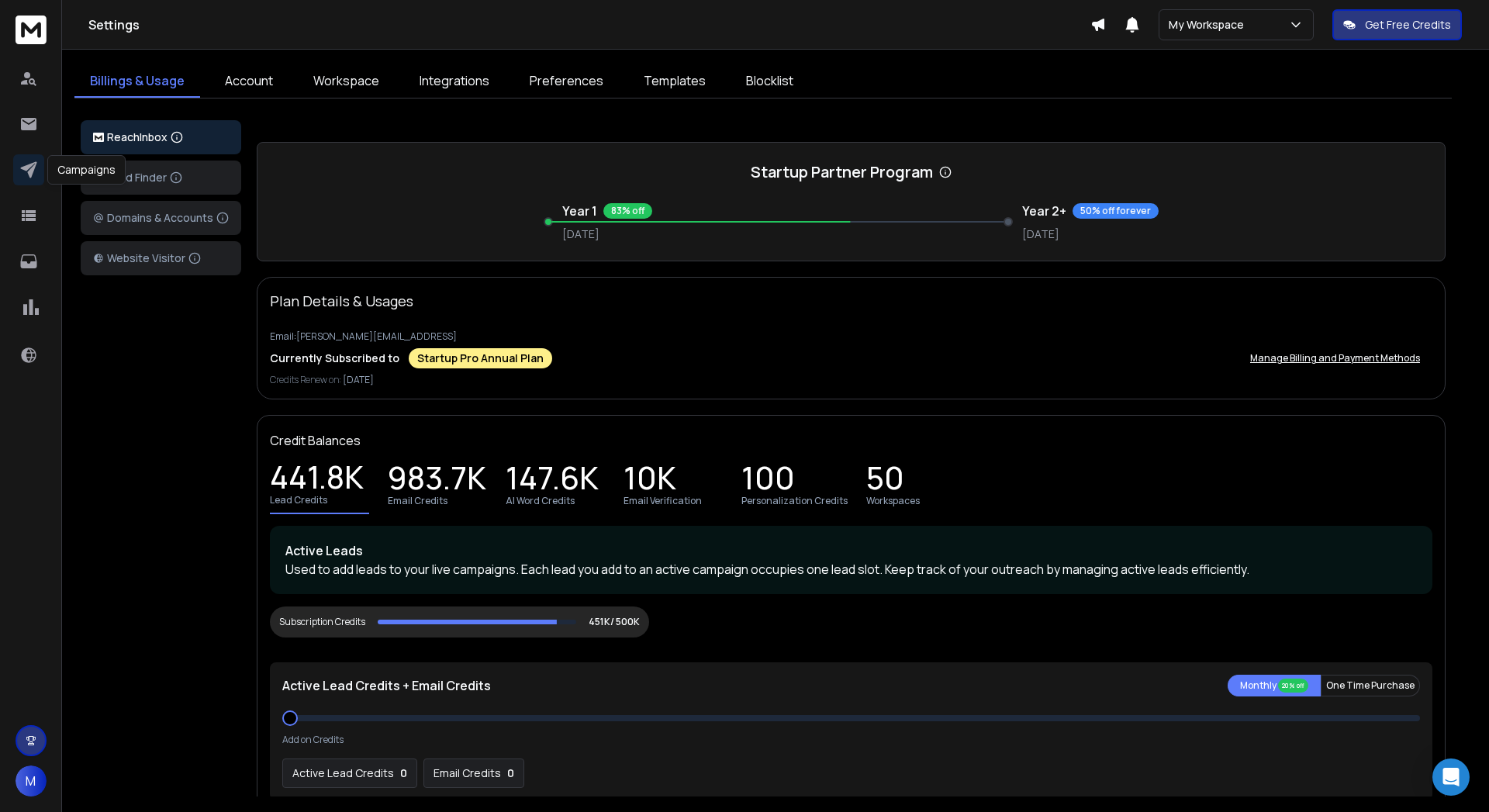
click at [27, 163] on icon at bounding box center [29, 169] width 18 height 18
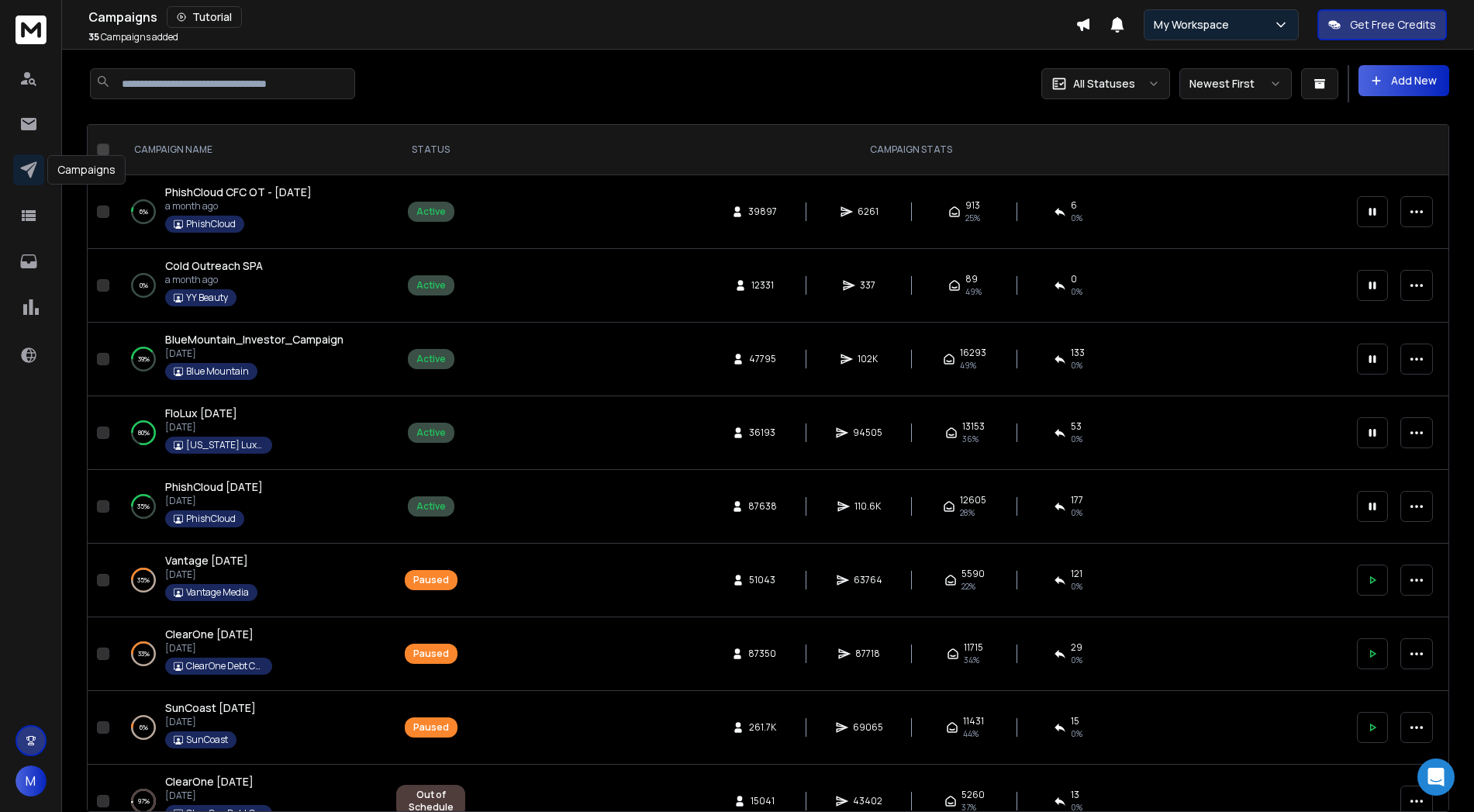
click at [1280, 26] on icon "button" at bounding box center [1281, 25] width 16 height 16
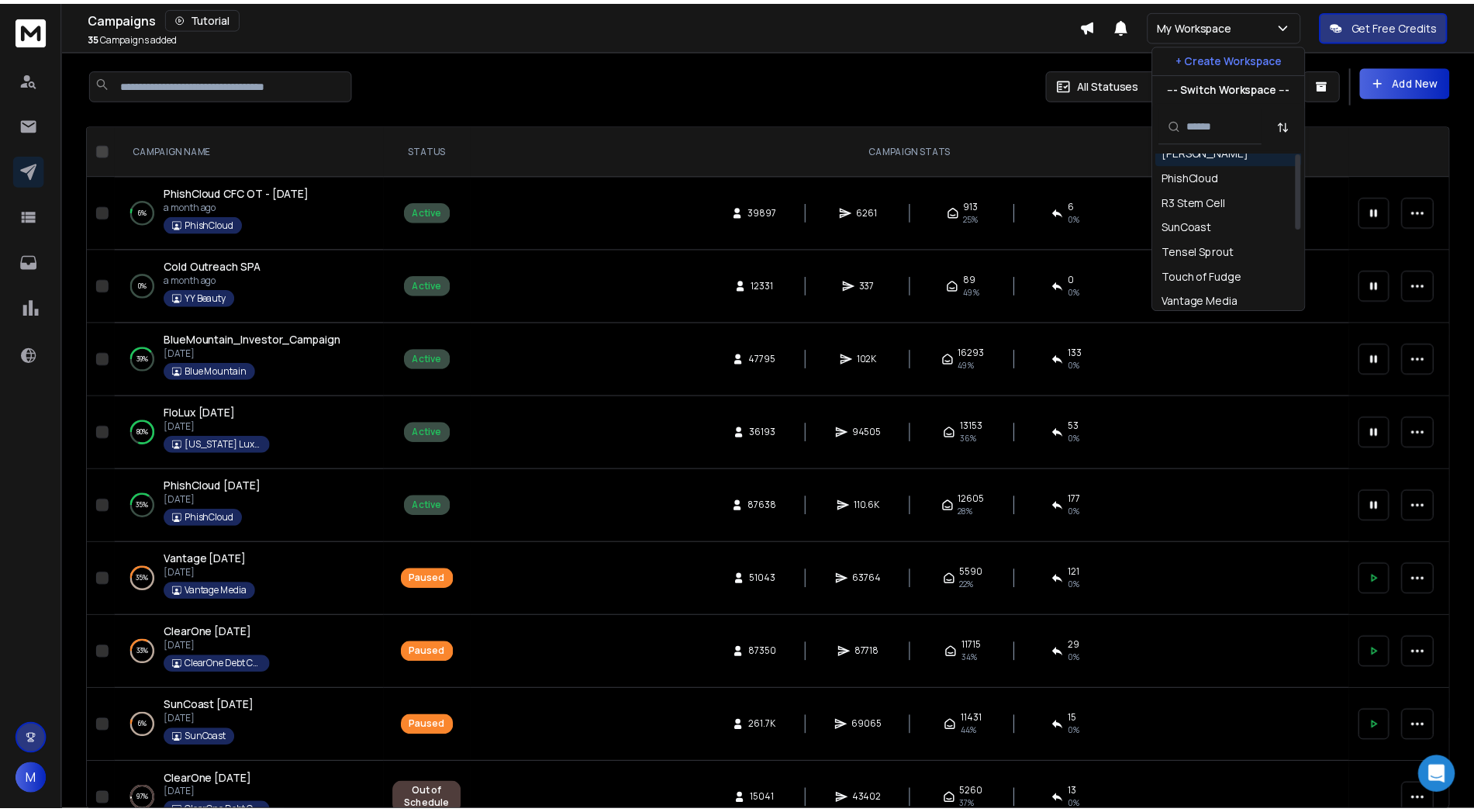
scroll to position [158, 0]
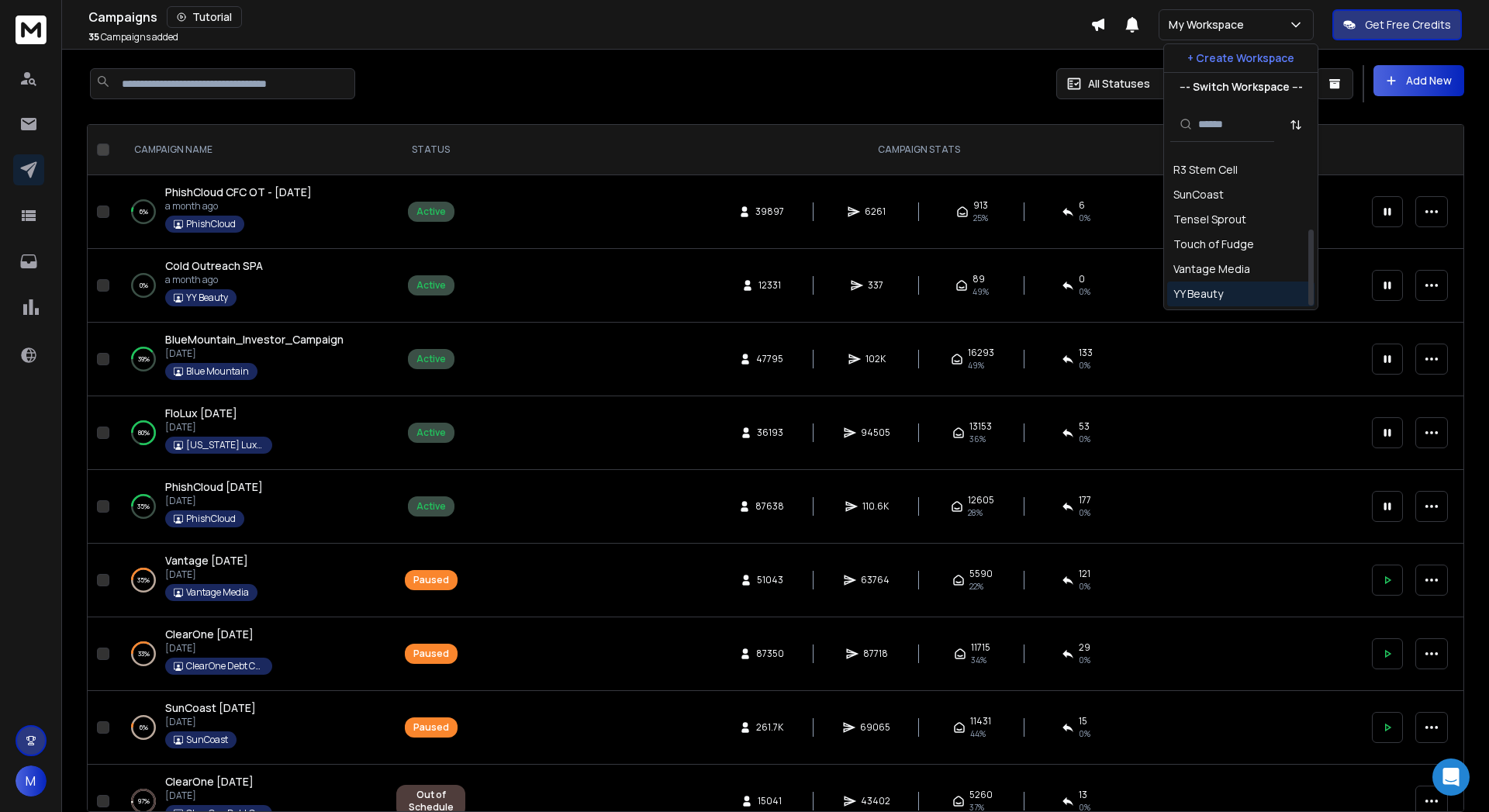
click at [1208, 291] on div "YY Beauty" at bounding box center [1199, 294] width 50 height 16
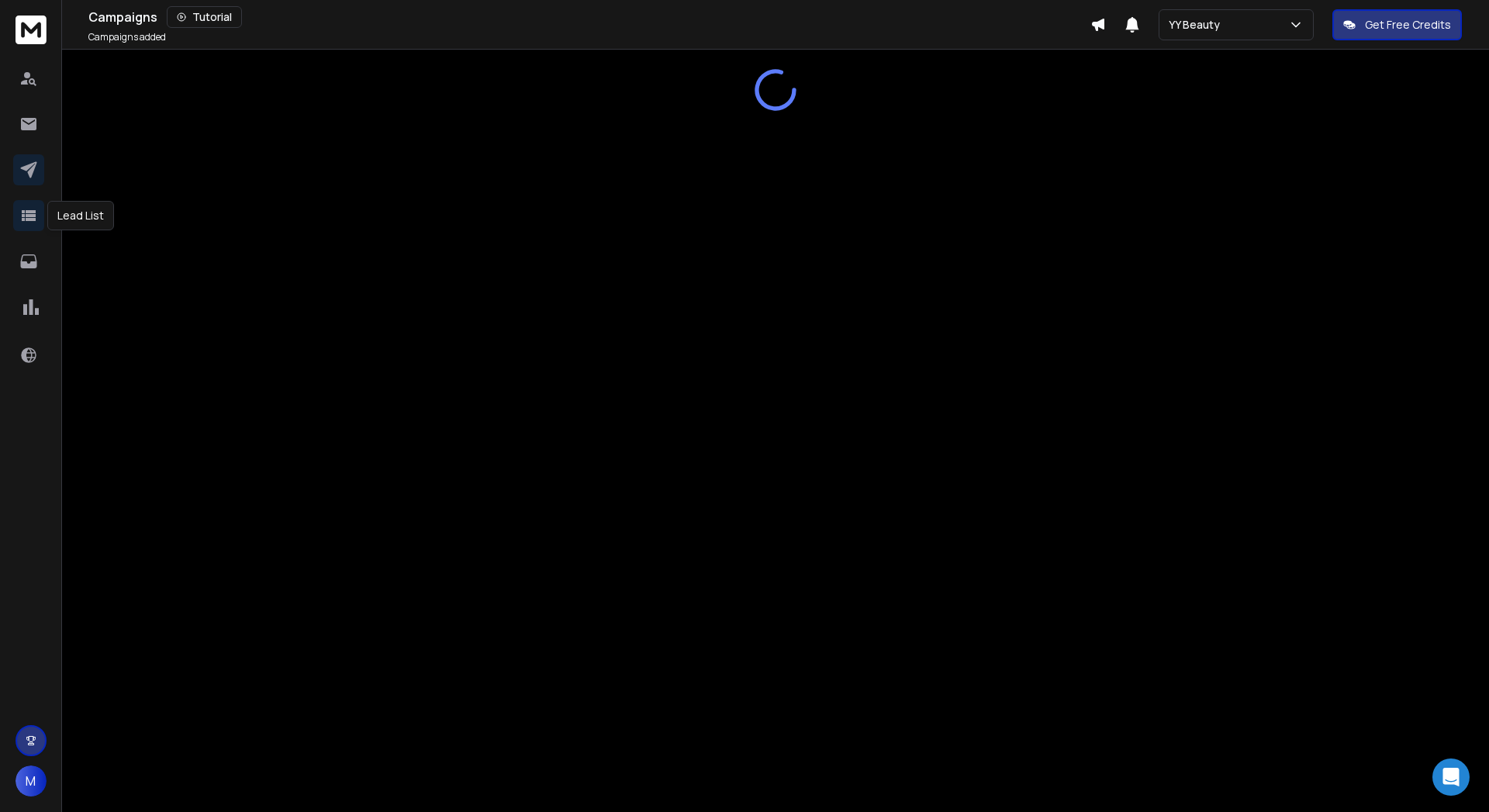
click at [27, 217] on icon at bounding box center [29, 215] width 18 height 18
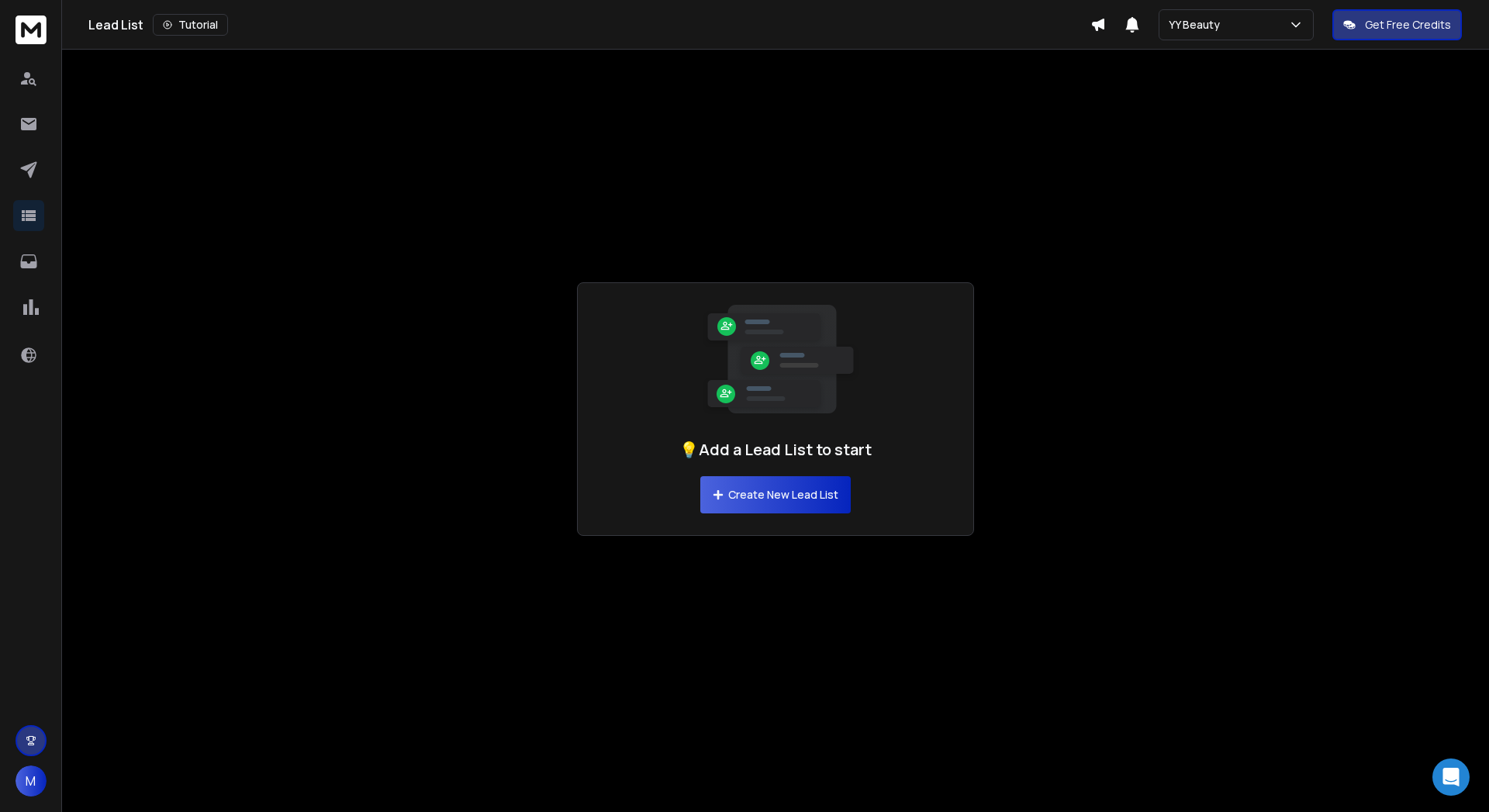
click at [750, 491] on button "Create New Lead List" at bounding box center [775, 494] width 150 height 37
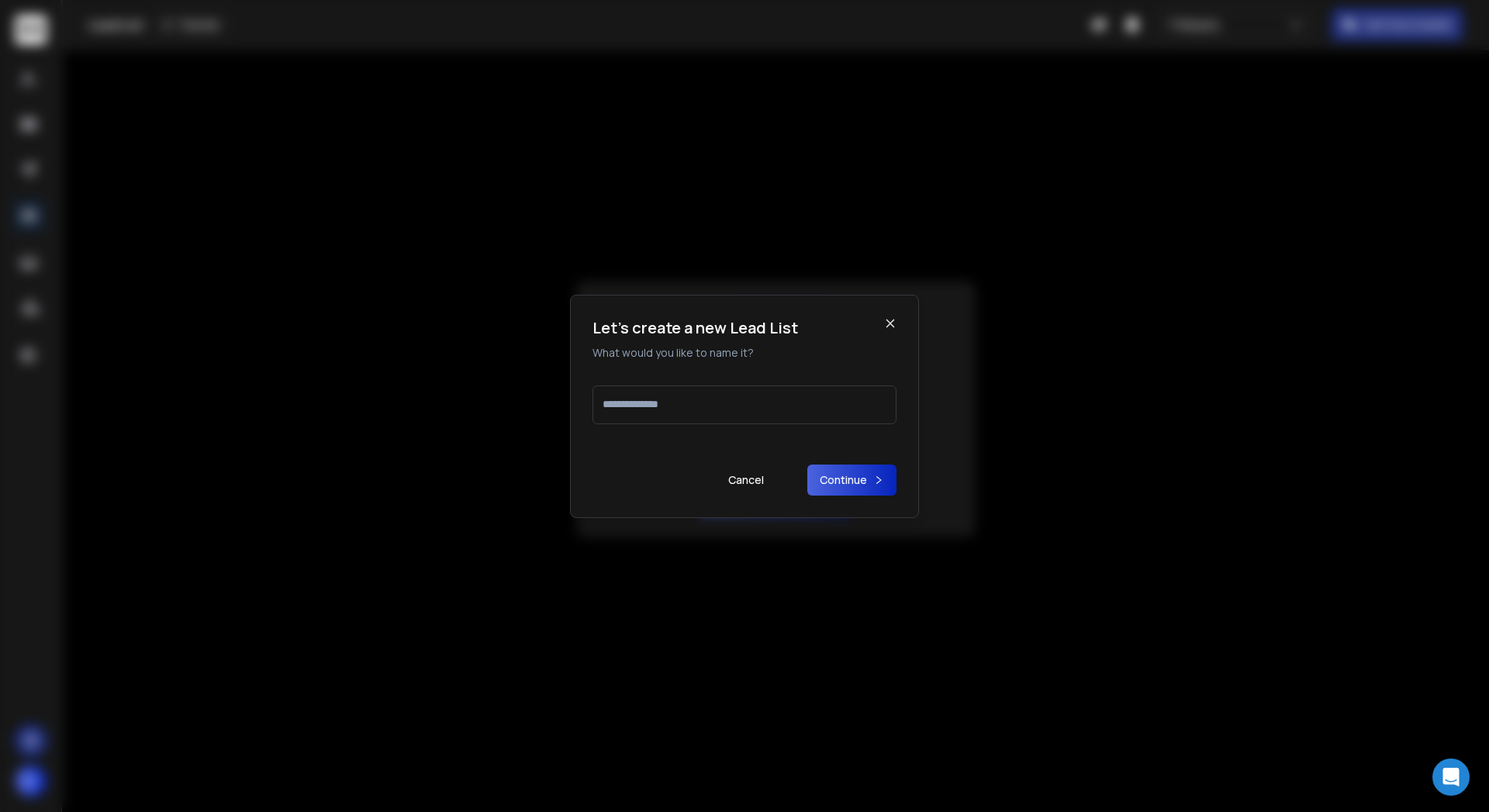
click at [720, 401] on input at bounding box center [745, 405] width 304 height 39
type input "*********"
click at [845, 485] on button "Continue" at bounding box center [852, 481] width 89 height 31
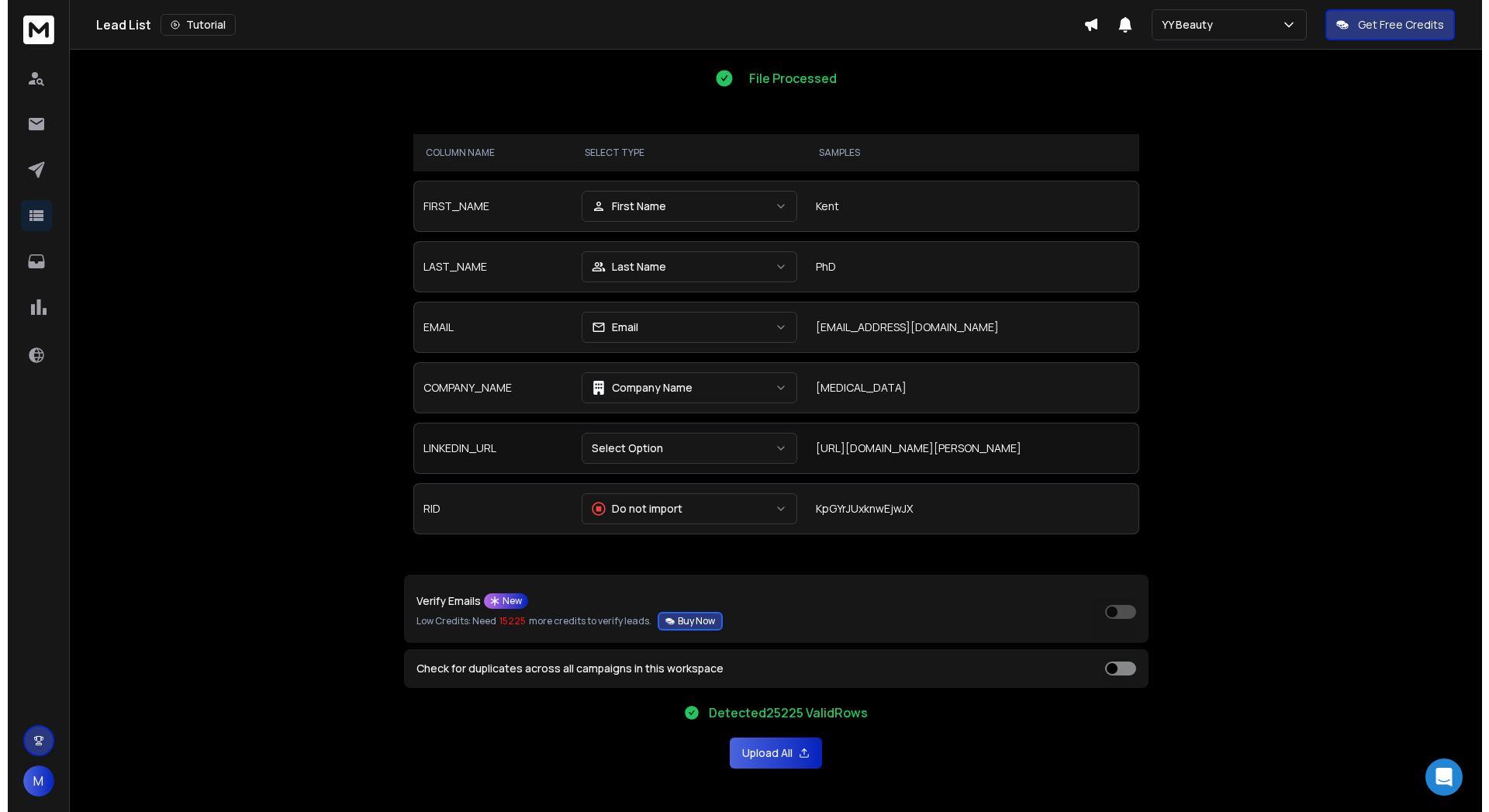
scroll to position [266, 0]
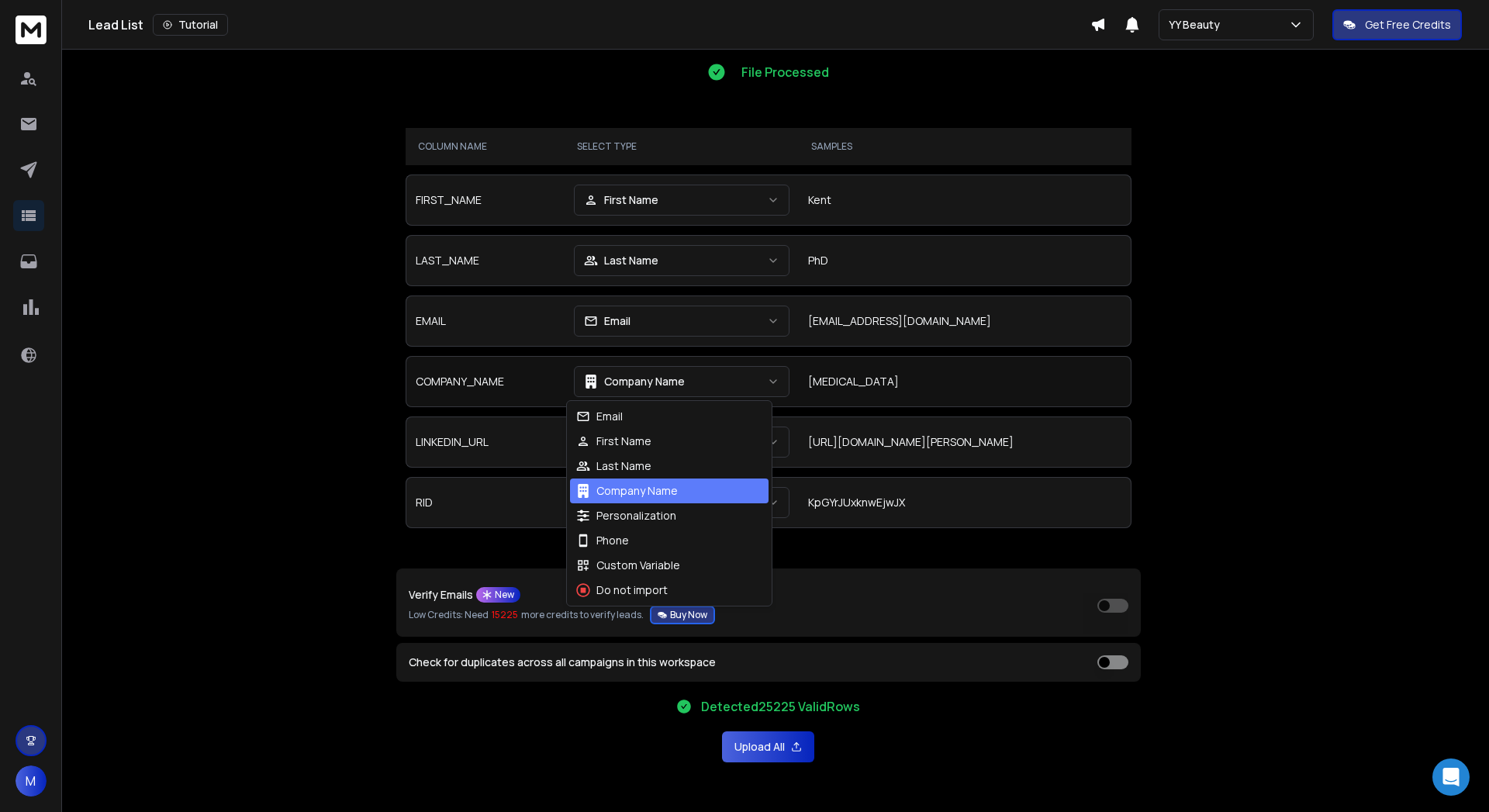
click at [764, 377] on button "Company Name" at bounding box center [681, 382] width 215 height 31
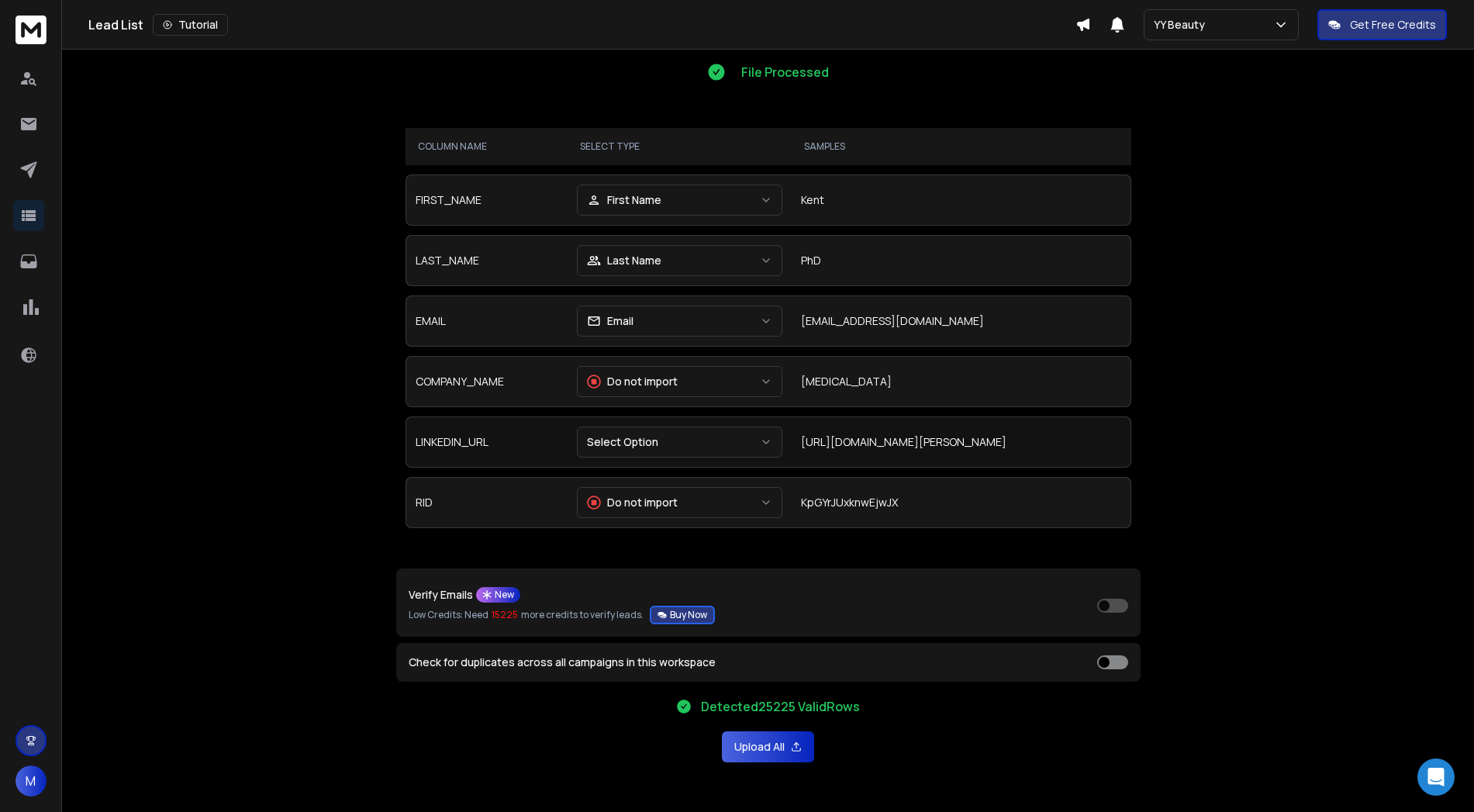
click at [763, 442] on icon "button" at bounding box center [766, 441] width 6 height 3
click at [760, 499] on icon "button" at bounding box center [766, 502] width 12 height 12
click at [1107, 663] on button "Check for duplicates across all campaigns in this workspace" at bounding box center [1113, 662] width 31 height 14
click at [783, 746] on button "Upload All" at bounding box center [768, 747] width 92 height 31
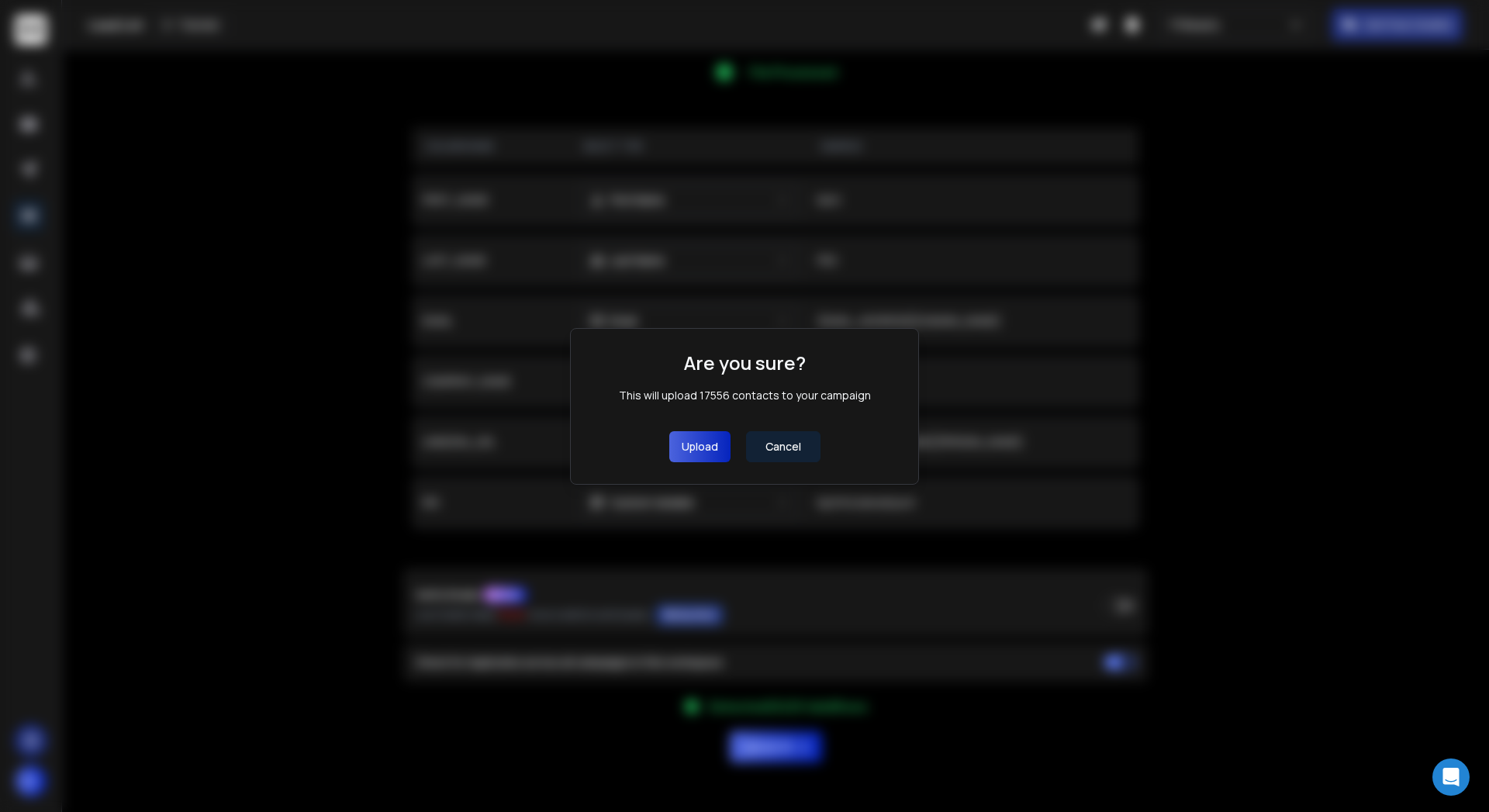
click at [709, 448] on button "Upload" at bounding box center [700, 447] width 62 height 31
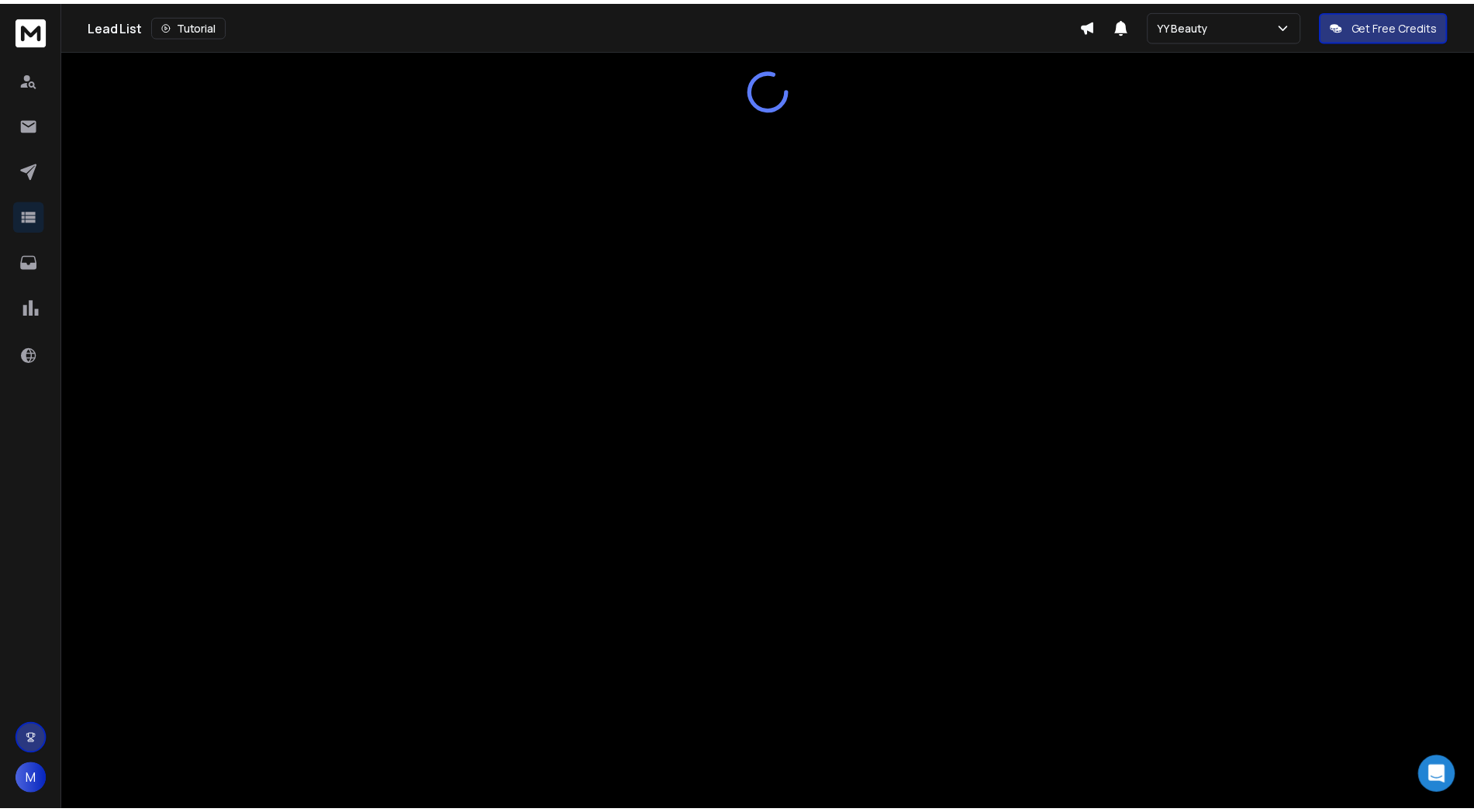
scroll to position [1, 0]
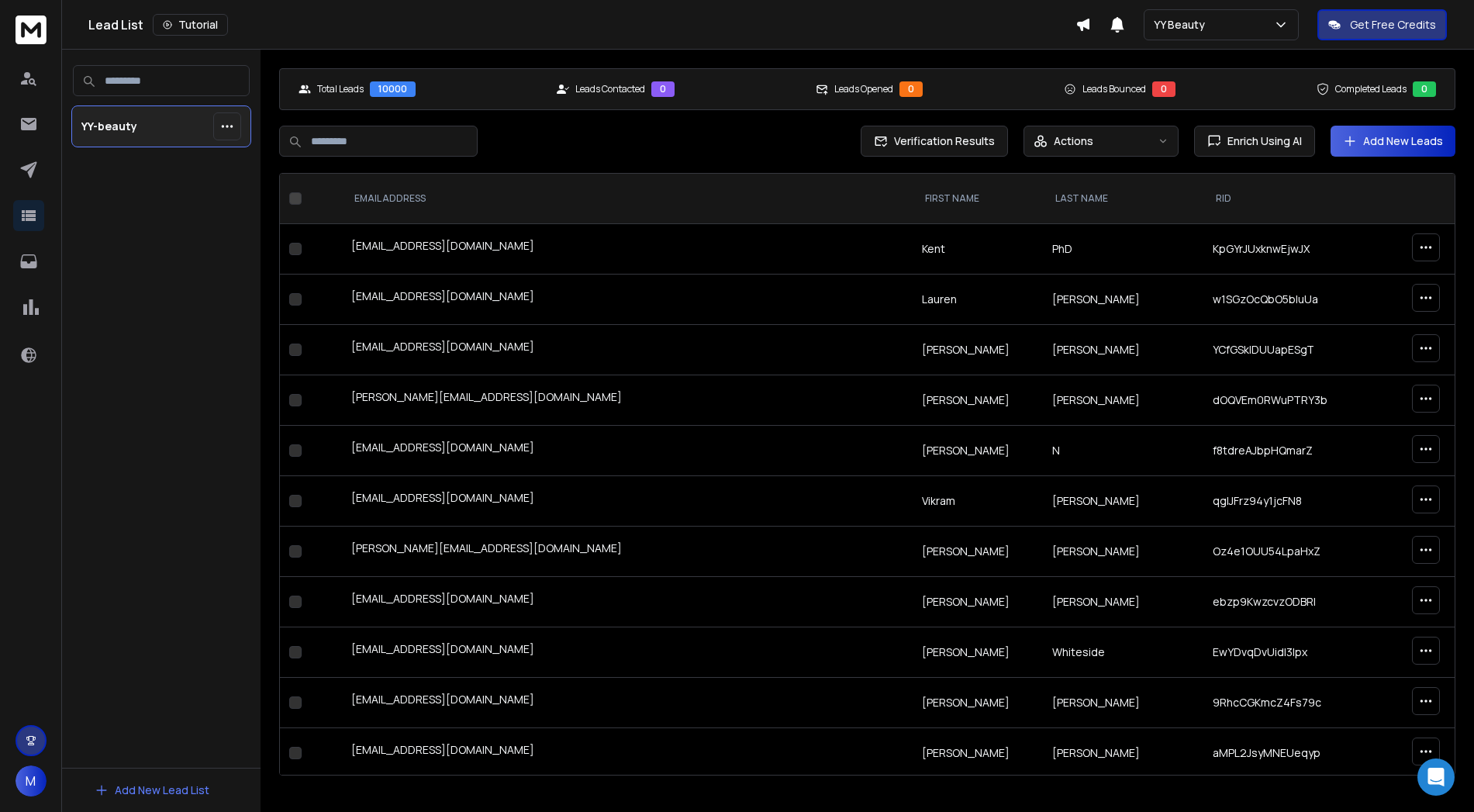
click at [622, 142] on div "Verification Results Actions Enrich Using AI Add New Leads" at bounding box center [867, 141] width 1177 height 31
click at [1386, 137] on link "Add New Leads" at bounding box center [1393, 141] width 100 height 16
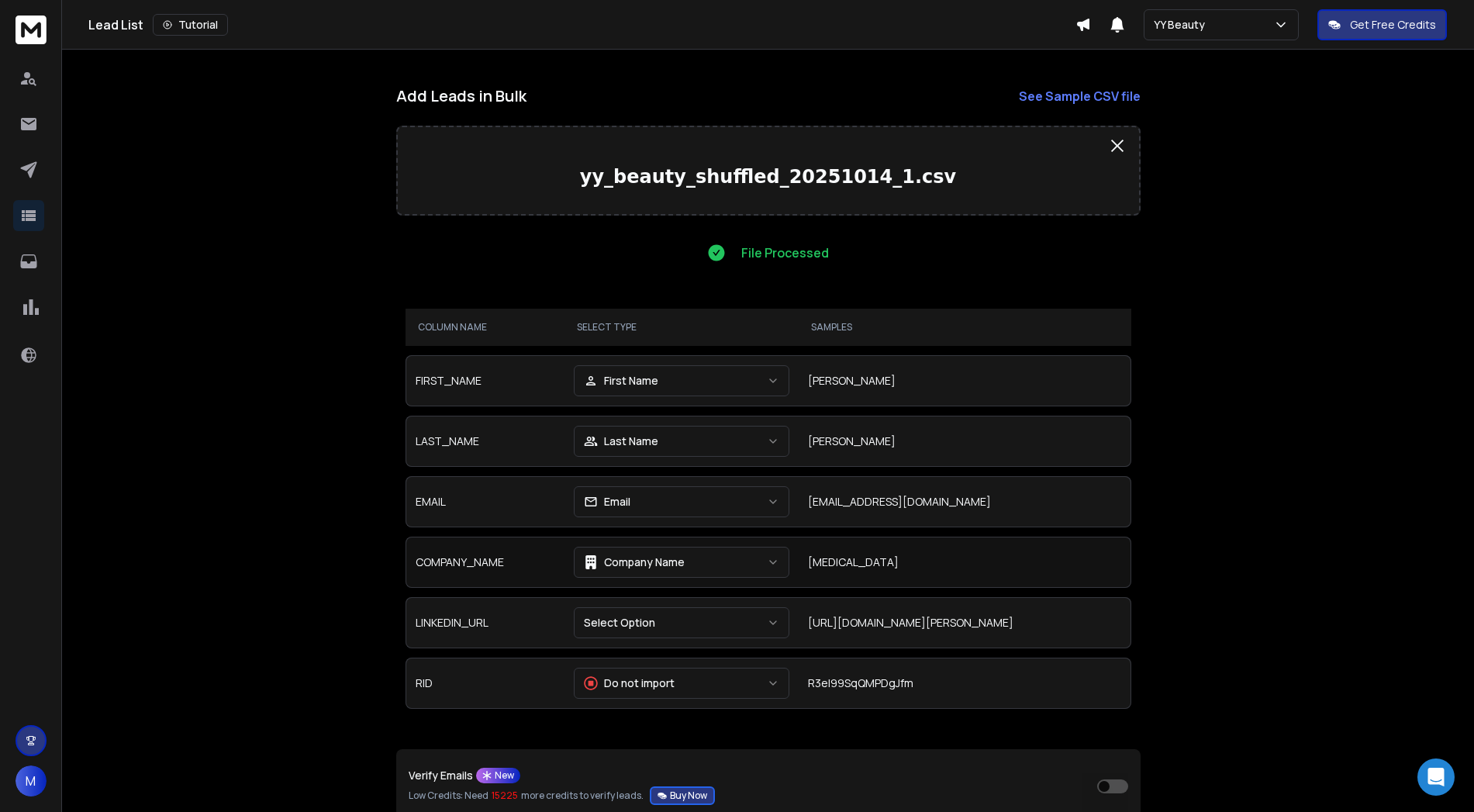
scroll to position [194, 0]
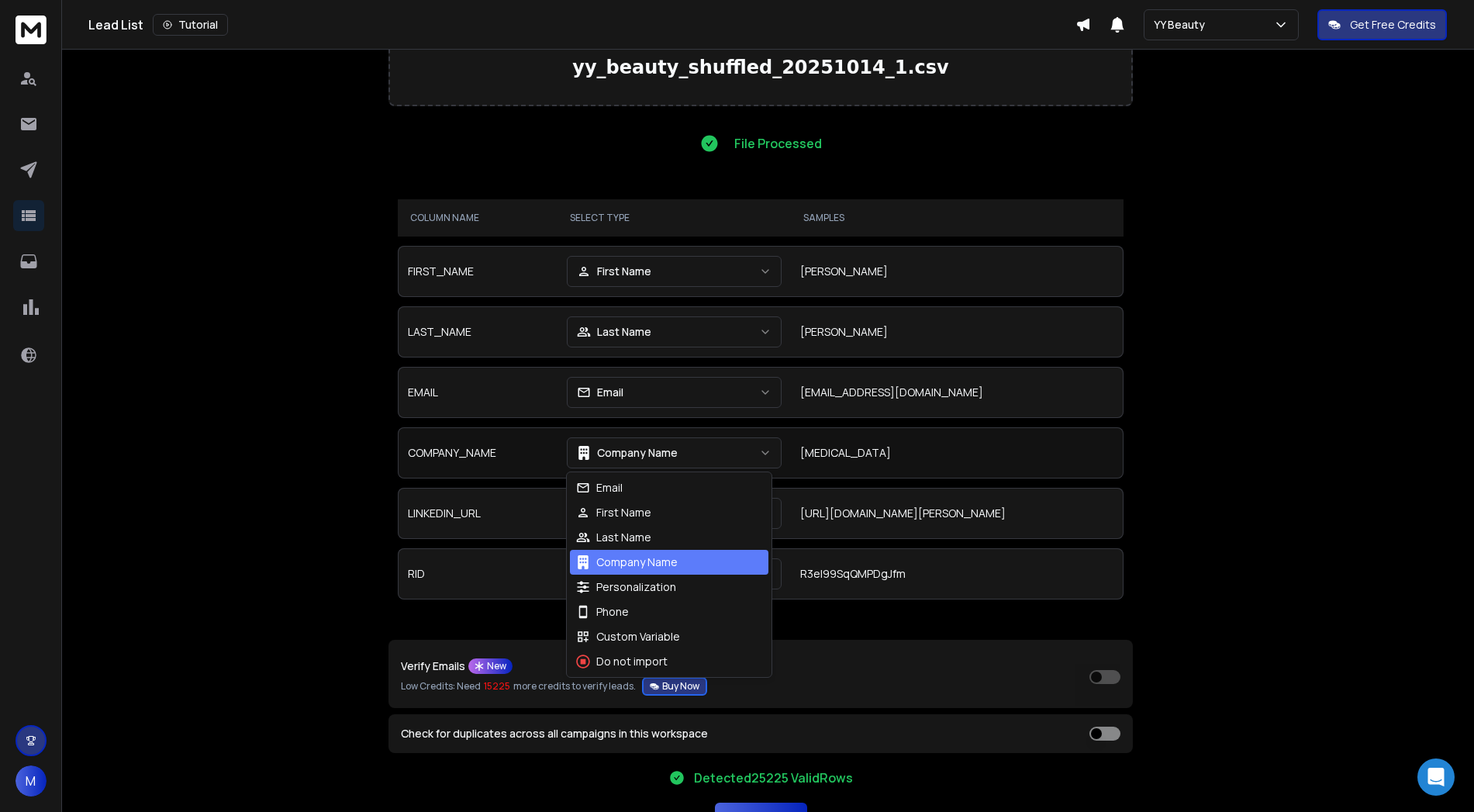
click at [760, 454] on icon "button" at bounding box center [765, 452] width 12 height 12
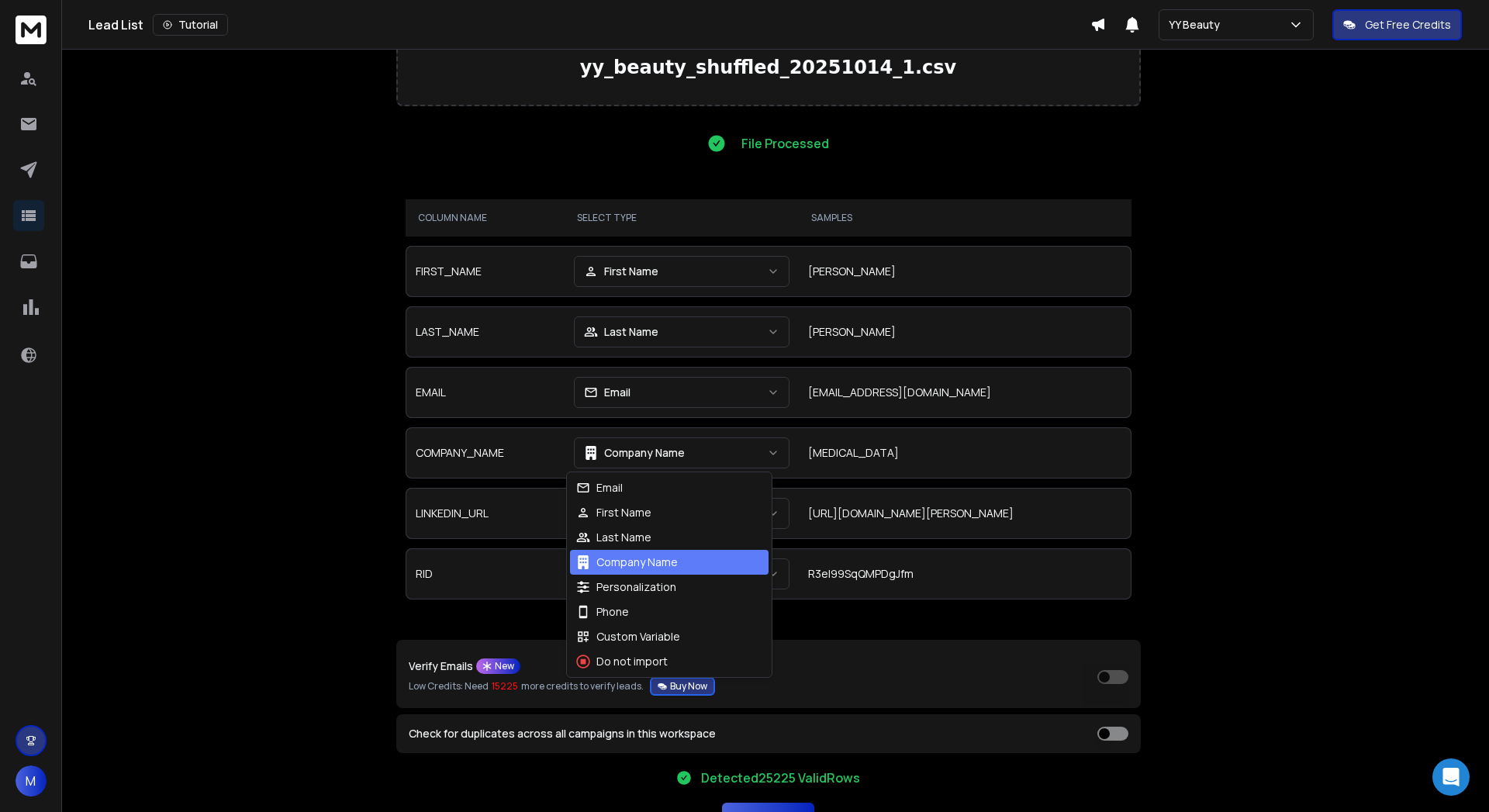
drag, startPoint x: 628, startPoint y: 655, endPoint x: 661, endPoint y: 603, distance: 61.6
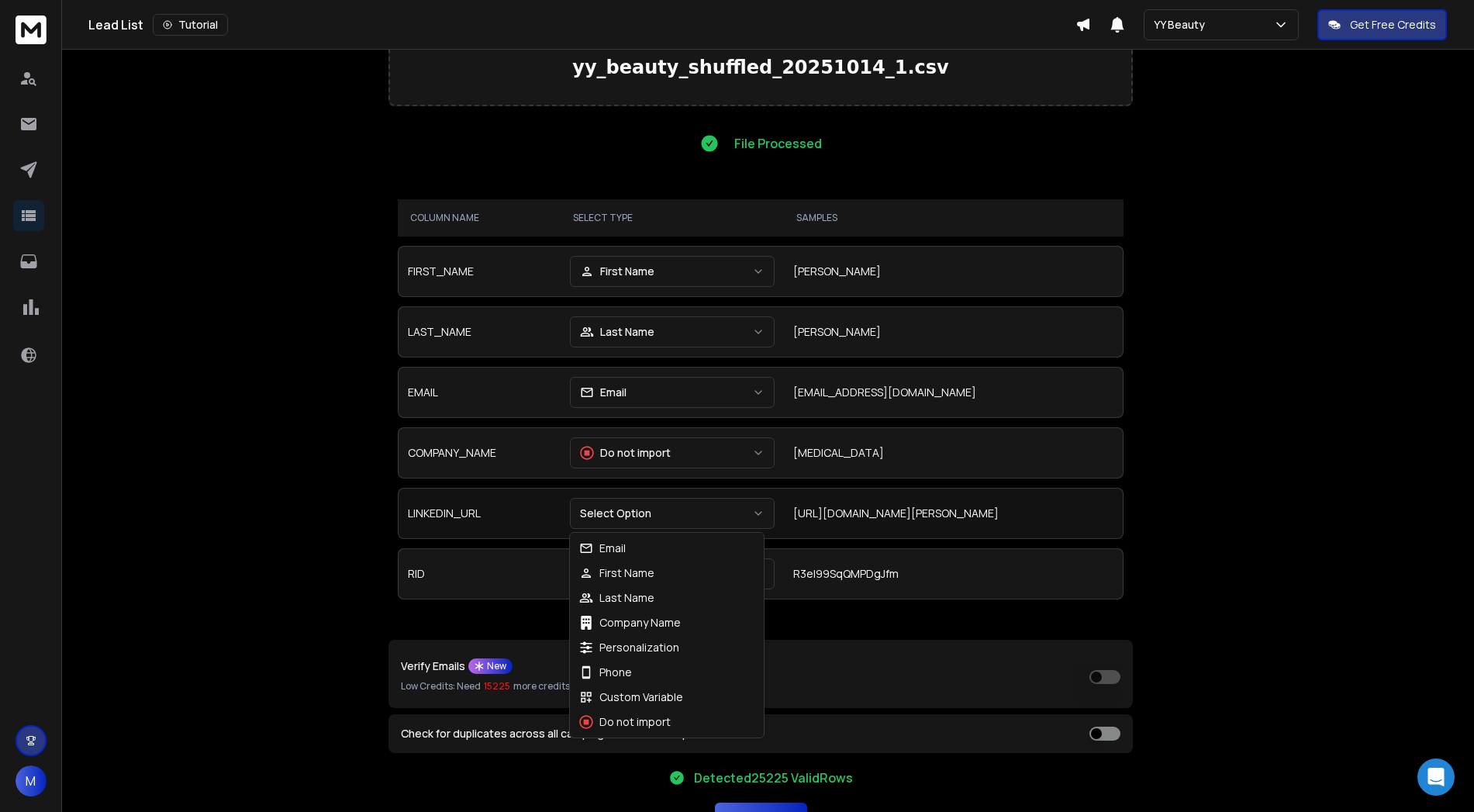
click at [752, 509] on icon "button" at bounding box center [758, 513] width 12 height 12
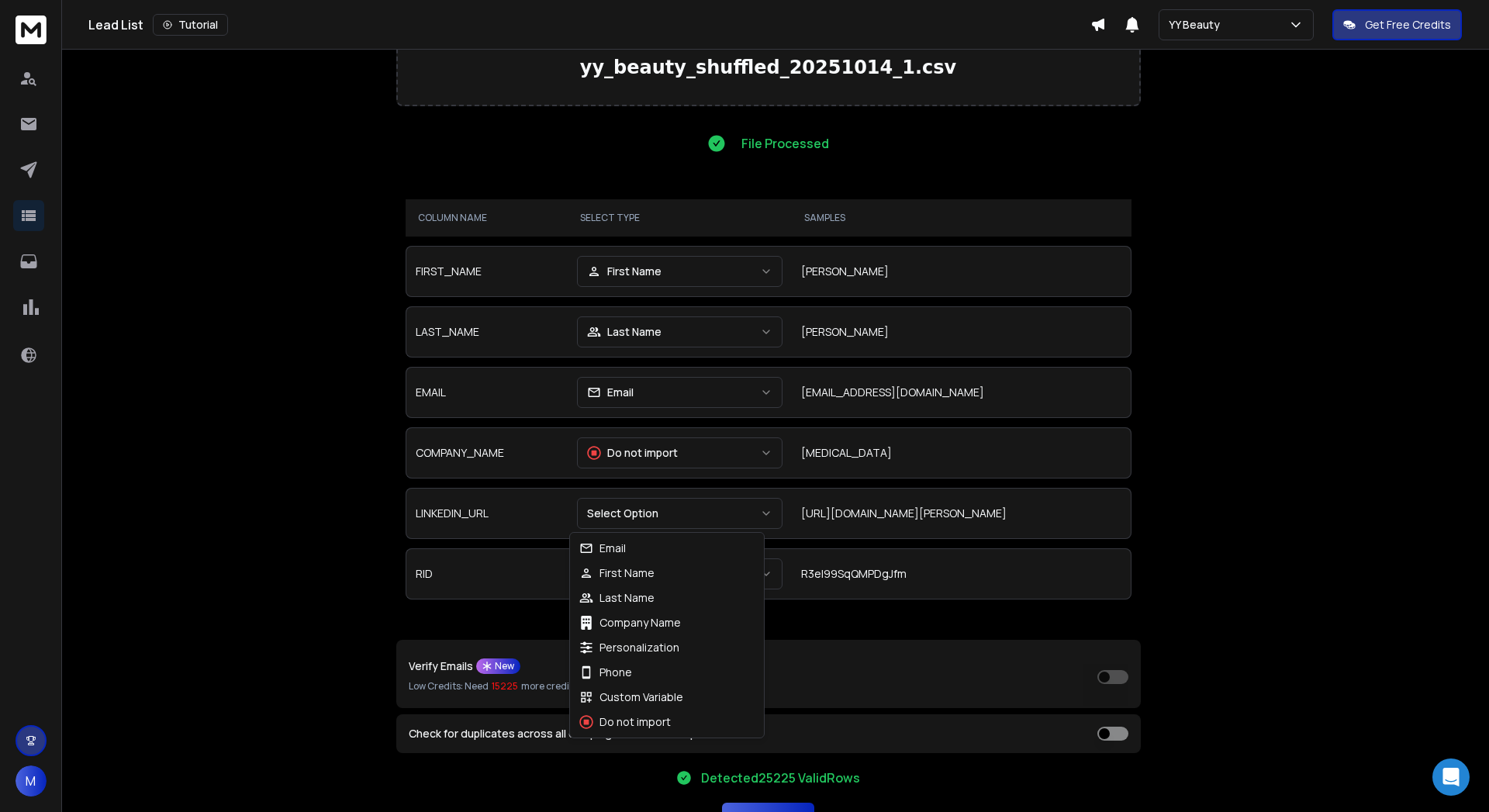
drag, startPoint x: 603, startPoint y: 714, endPoint x: 612, endPoint y: 706, distance: 12.0
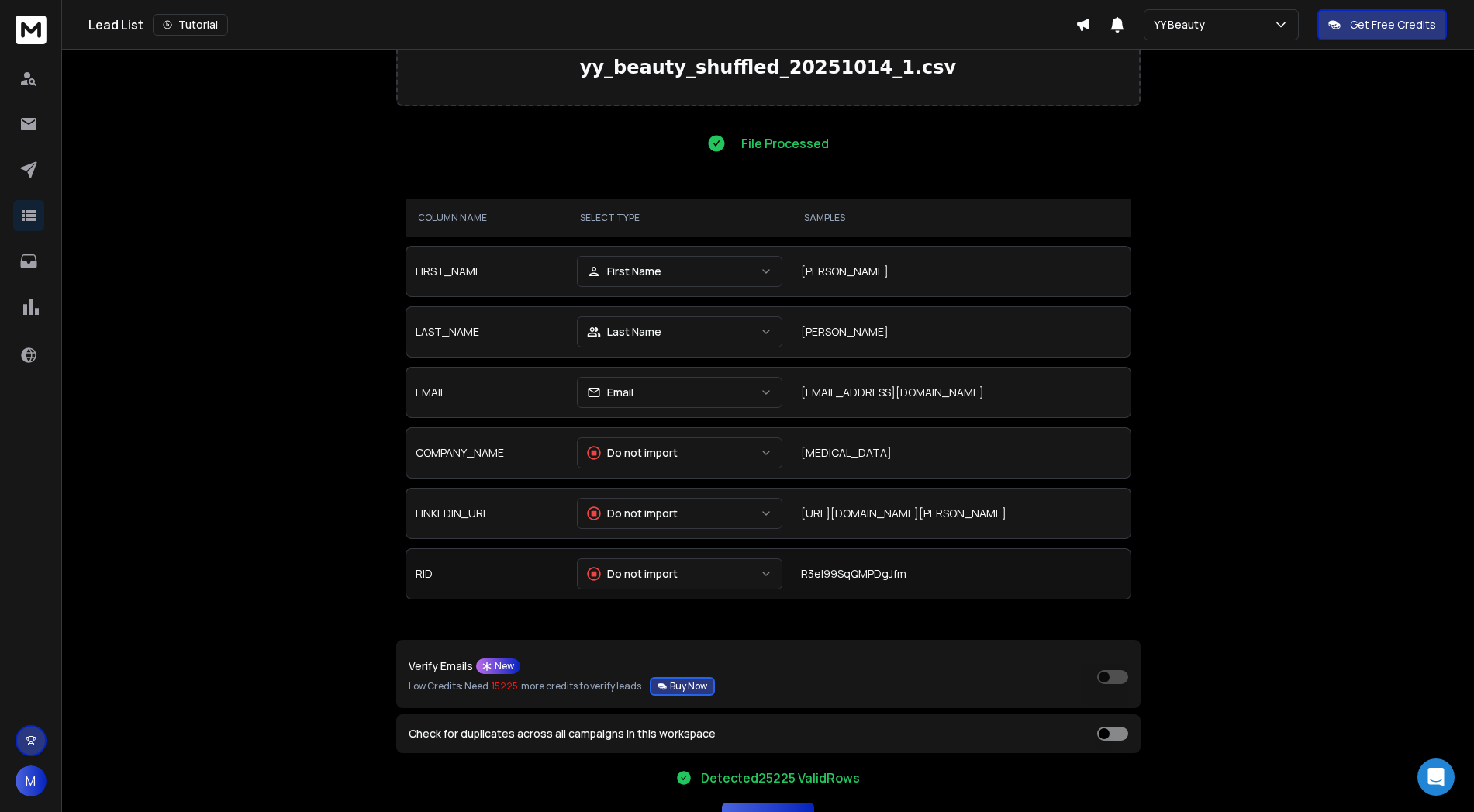
click at [760, 572] on icon "button" at bounding box center [766, 574] width 12 height 12
click at [1108, 731] on button "Check for duplicates across all campaigns in this workspace" at bounding box center [1113, 733] width 31 height 14
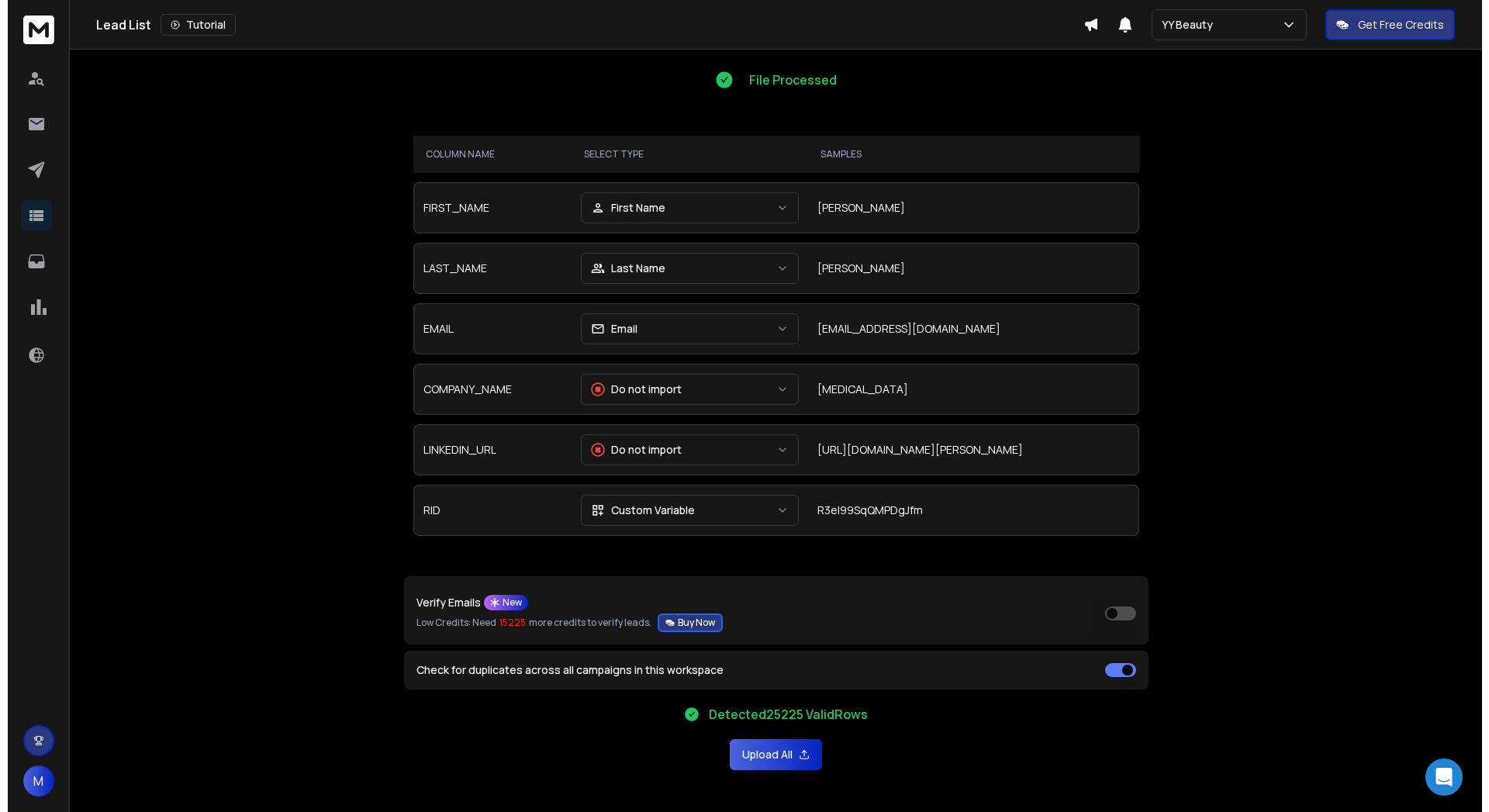
scroll to position [266, 0]
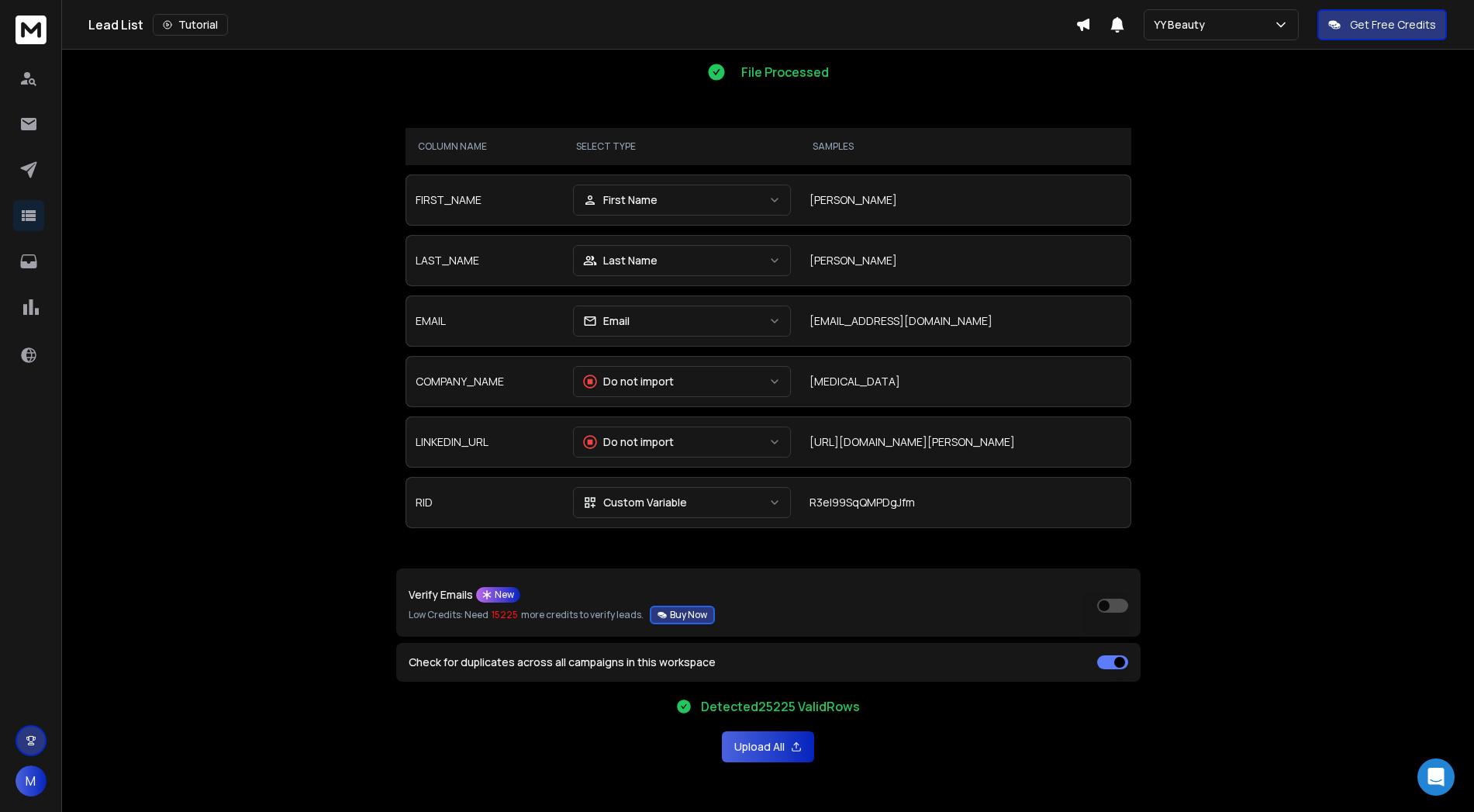
drag, startPoint x: 772, startPoint y: 747, endPoint x: 780, endPoint y: 743, distance: 8.9
click at [772, 746] on button "Upload All" at bounding box center [768, 747] width 92 height 31
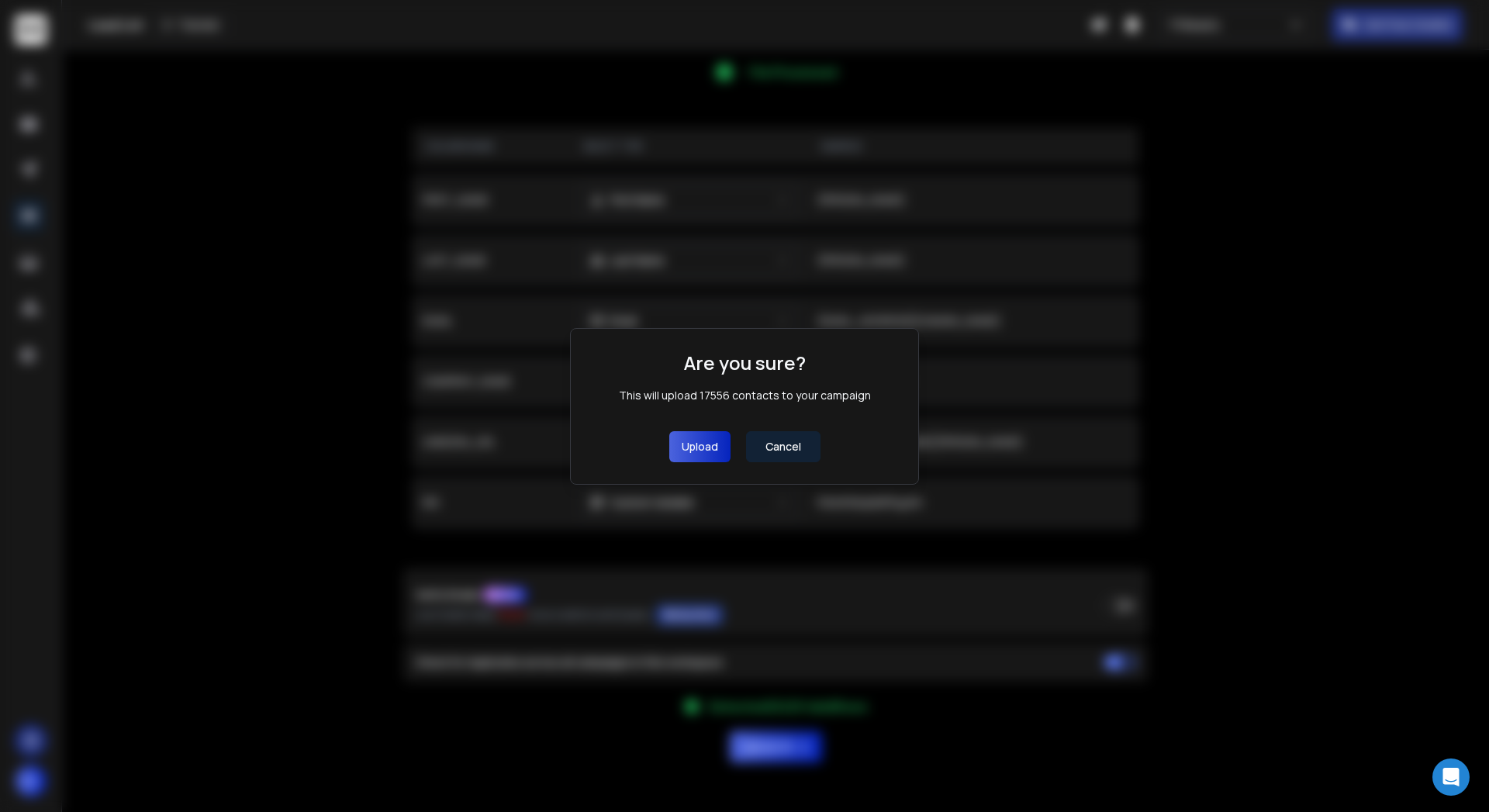
click at [699, 449] on button "Upload" at bounding box center [700, 447] width 62 height 31
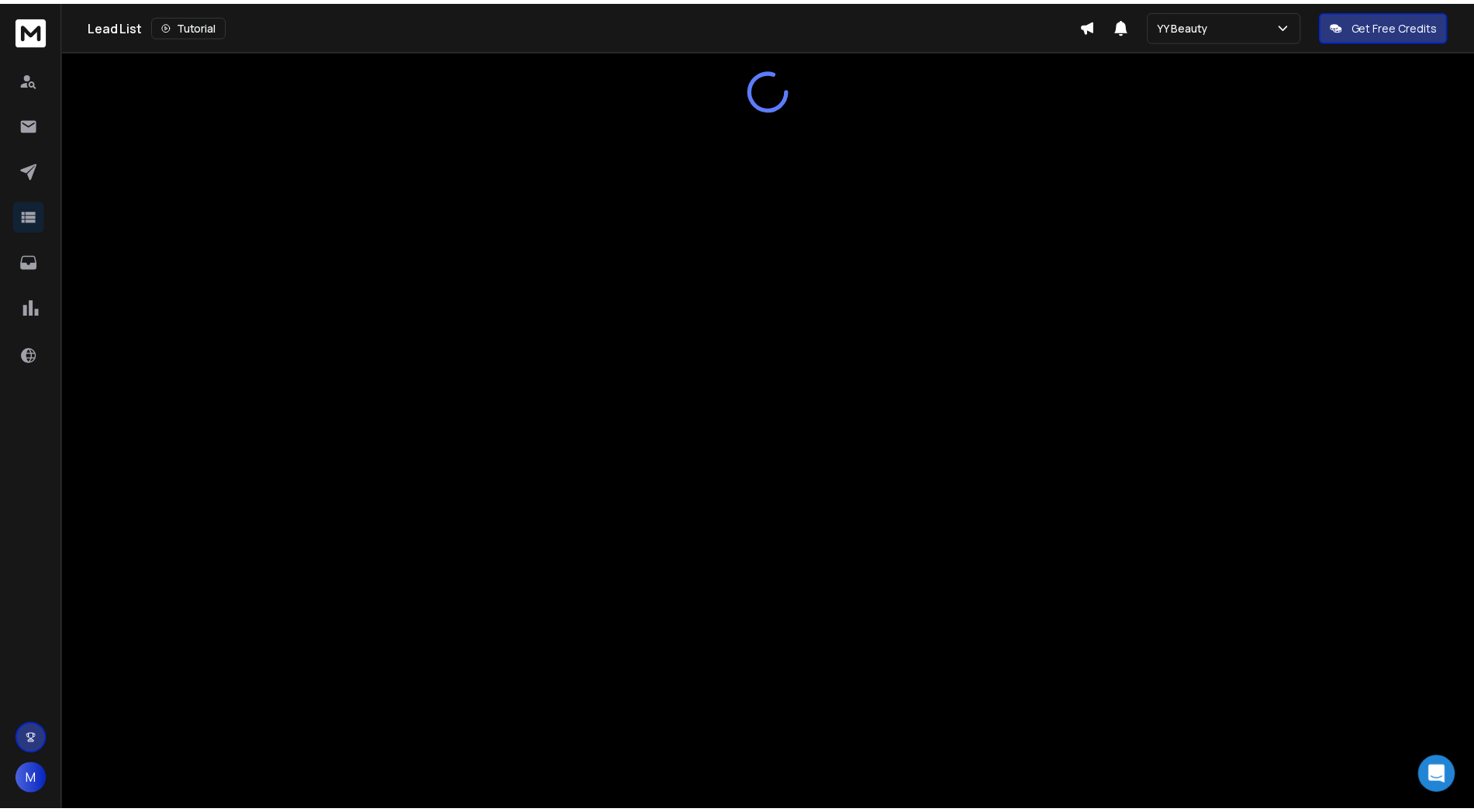
scroll to position [1, 0]
